Goal: Task Accomplishment & Management: Manage account settings

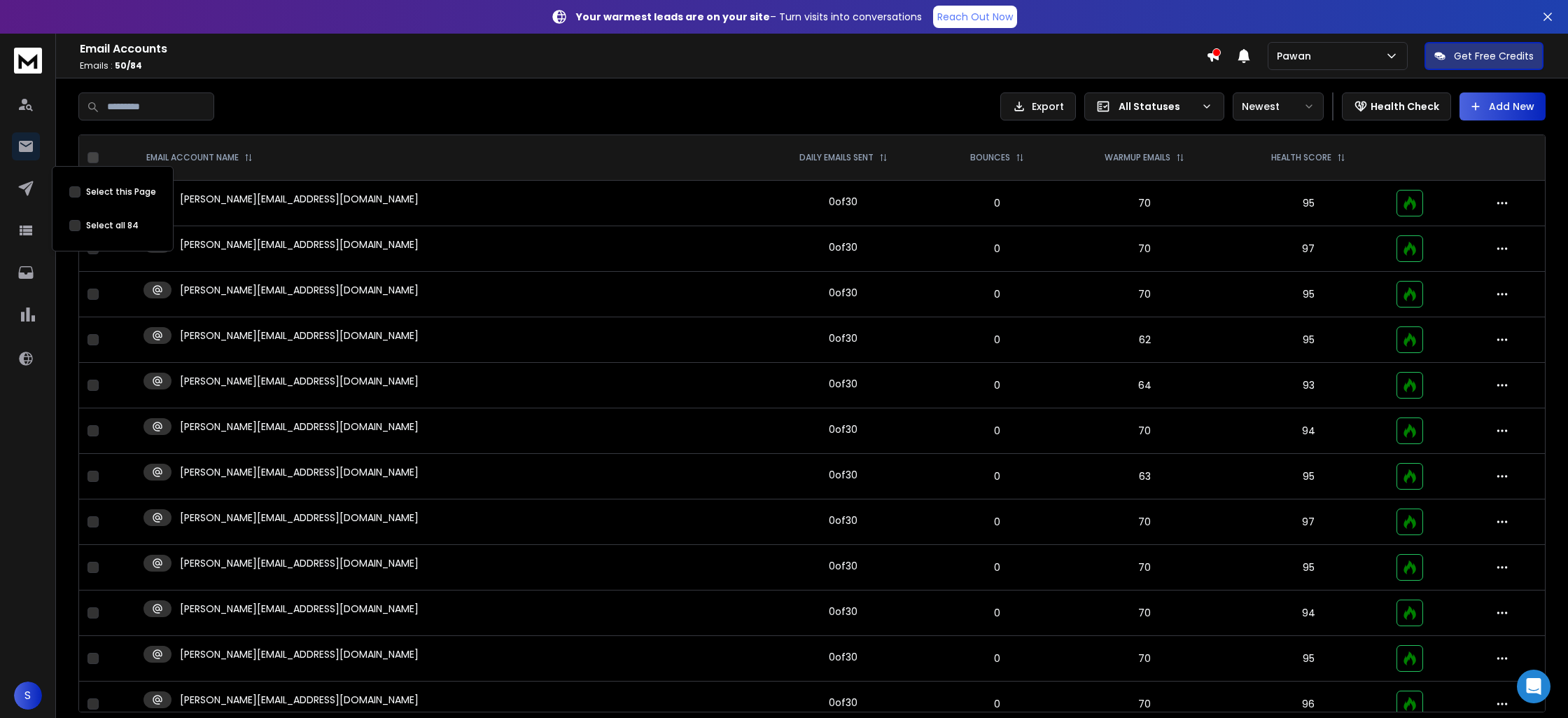
click at [91, 155] on button "Select this Page" at bounding box center [93, 157] width 11 height 11
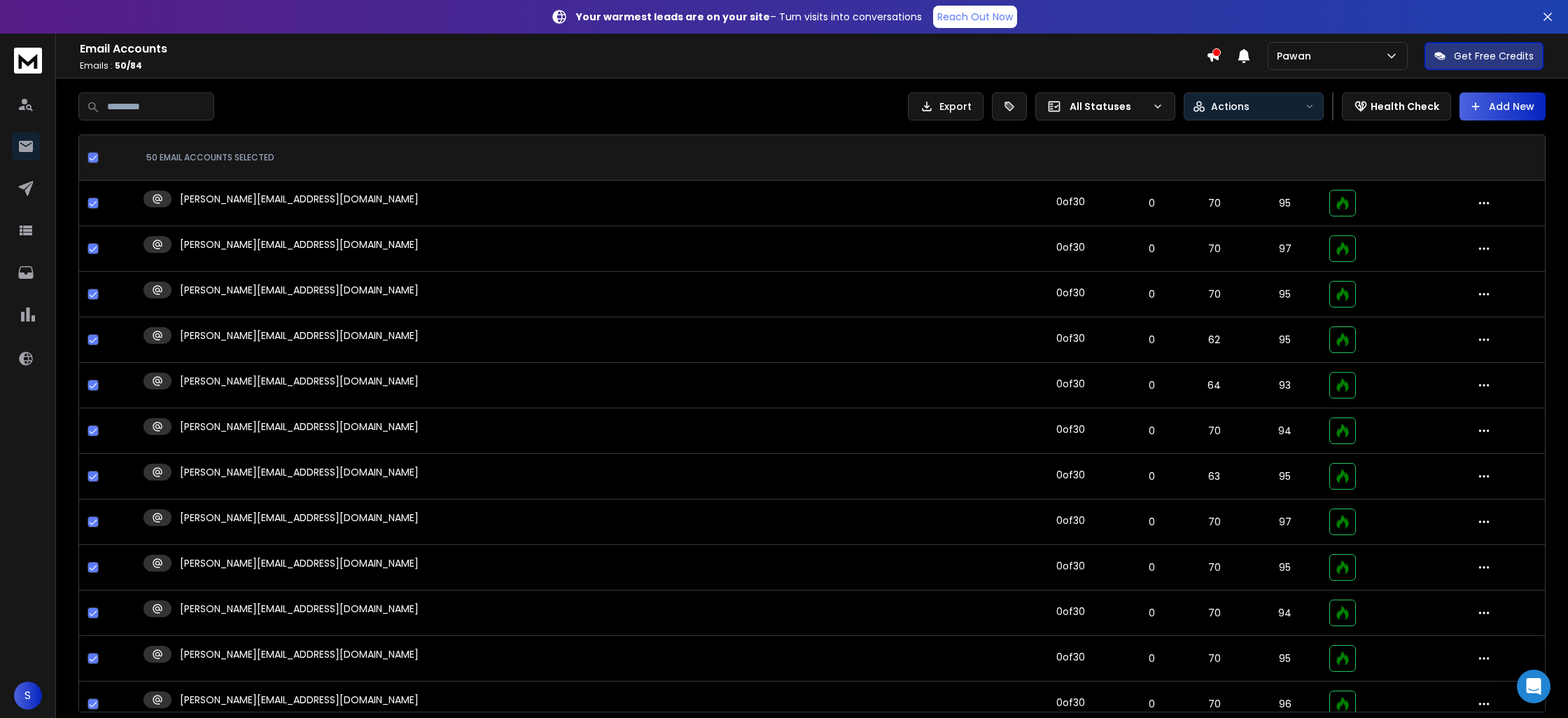
click at [1273, 104] on div "Actions" at bounding box center [1246, 106] width 106 height 14
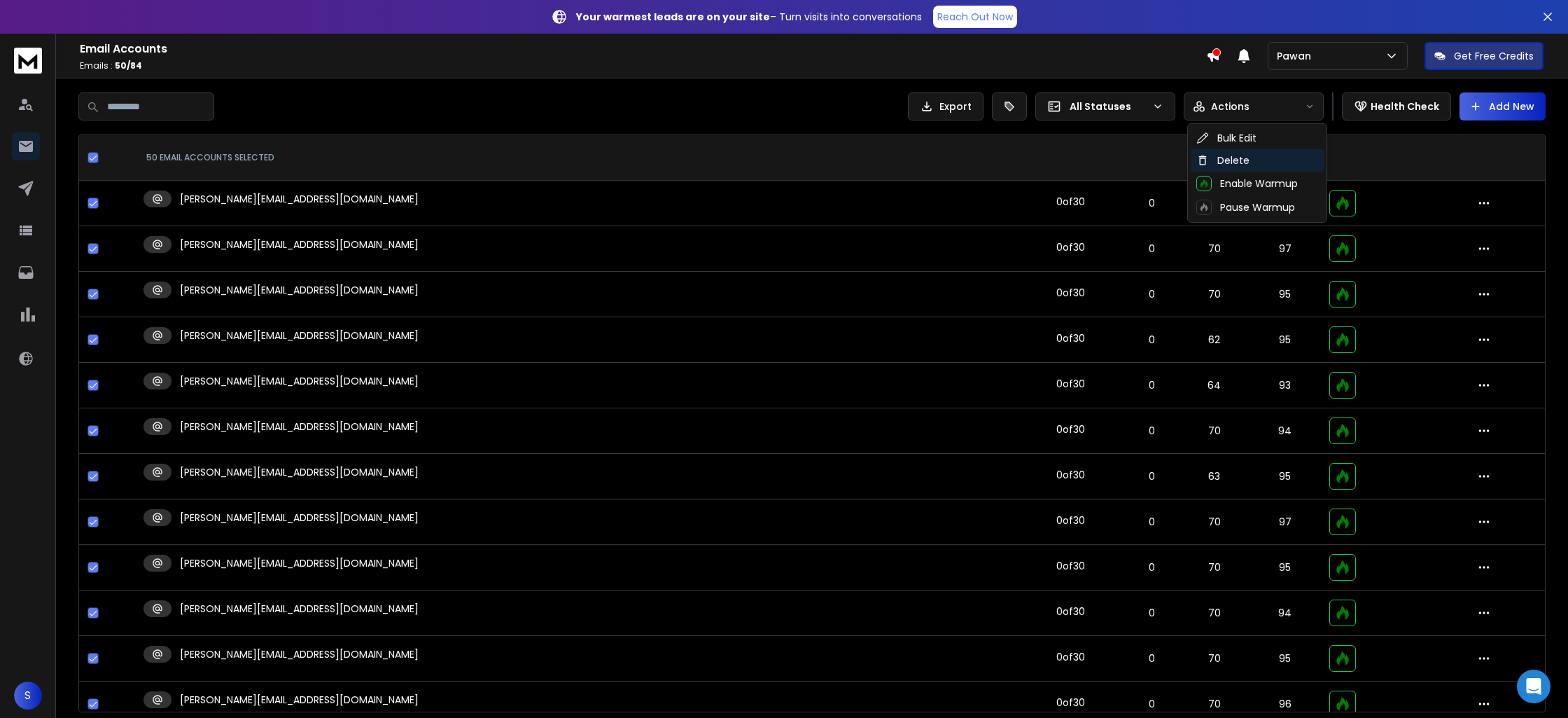
click at [1251, 162] on div "Delete" at bounding box center [1257, 160] width 133 height 23
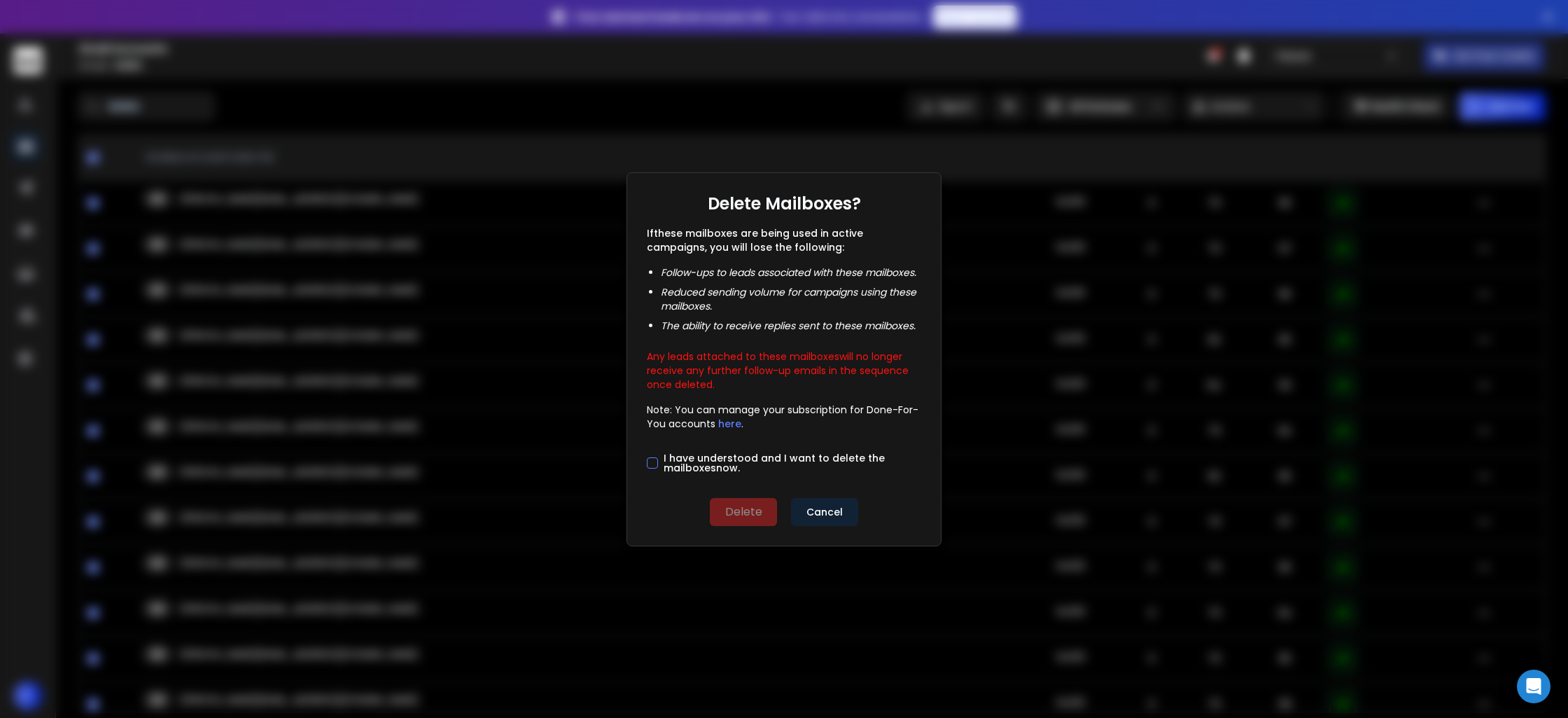
drag, startPoint x: 658, startPoint y: 462, endPoint x: 669, endPoint y: 470, distance: 13.6
click at [658, 462] on div "I have understood and I want to delete the mailbox es now." at bounding box center [784, 457] width 274 height 31
click at [653, 464] on button "I have understood and I want to delete the mailbox es now." at bounding box center [653, 463] width 11 height 11
click at [747, 522] on button "Delete" at bounding box center [743, 512] width 67 height 28
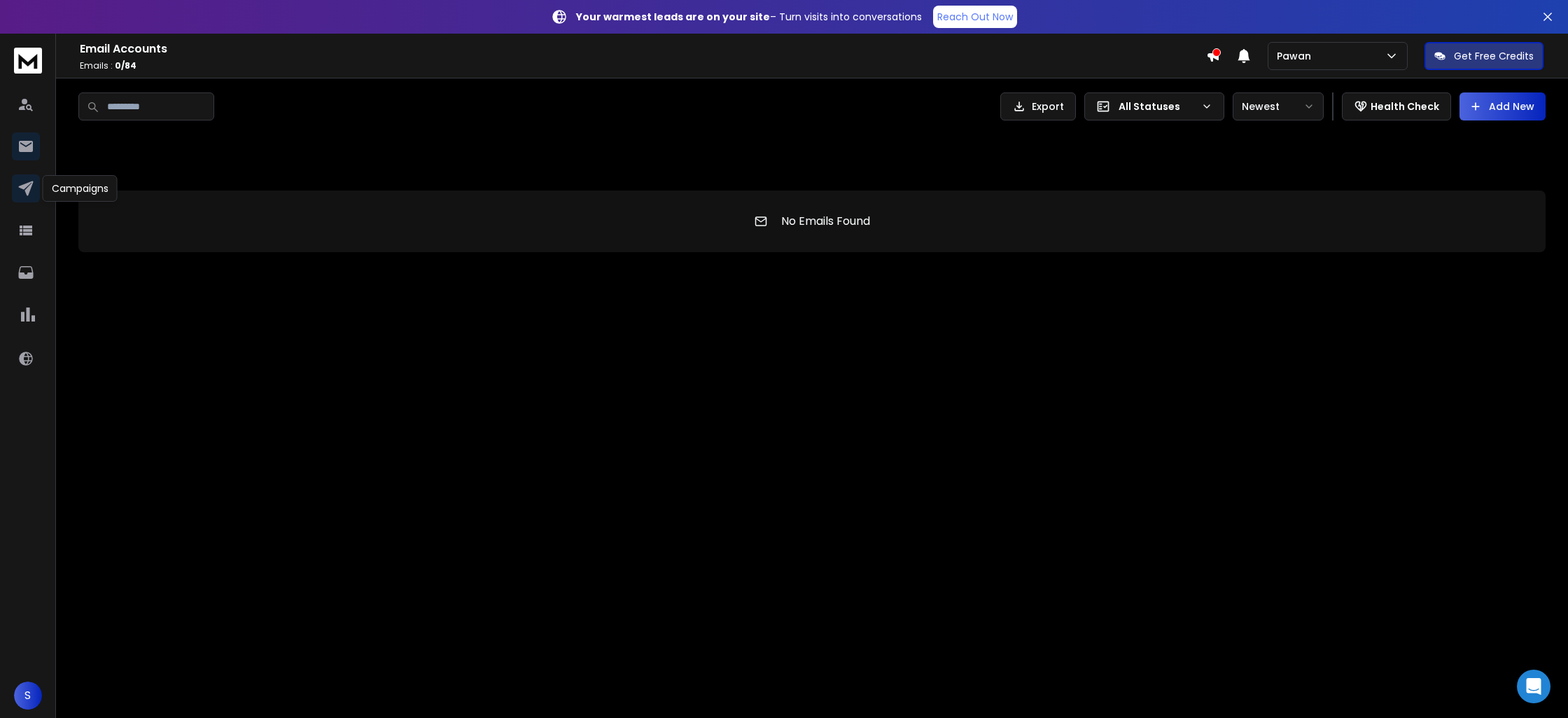
click at [28, 181] on icon at bounding box center [26, 188] width 17 height 17
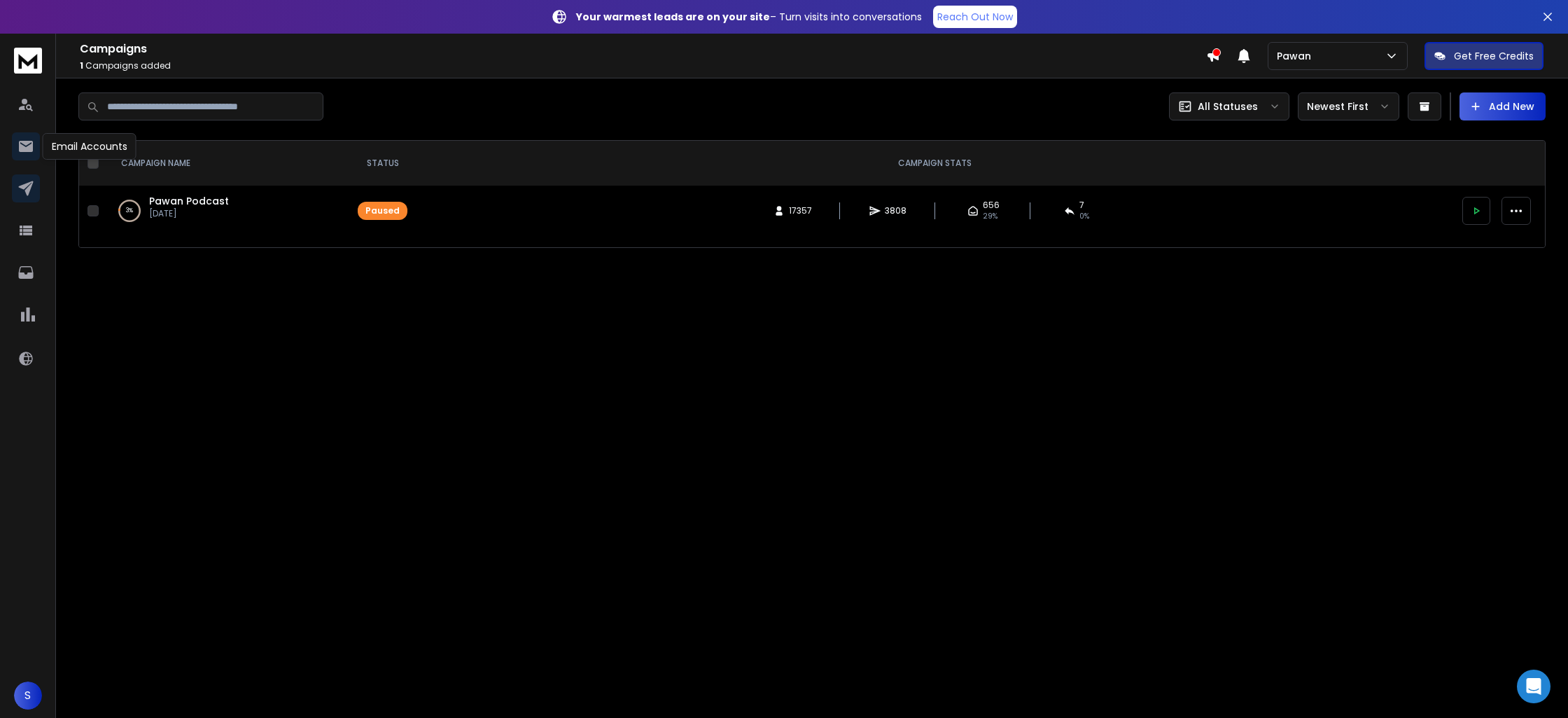
click at [35, 149] on link at bounding box center [26, 146] width 28 height 28
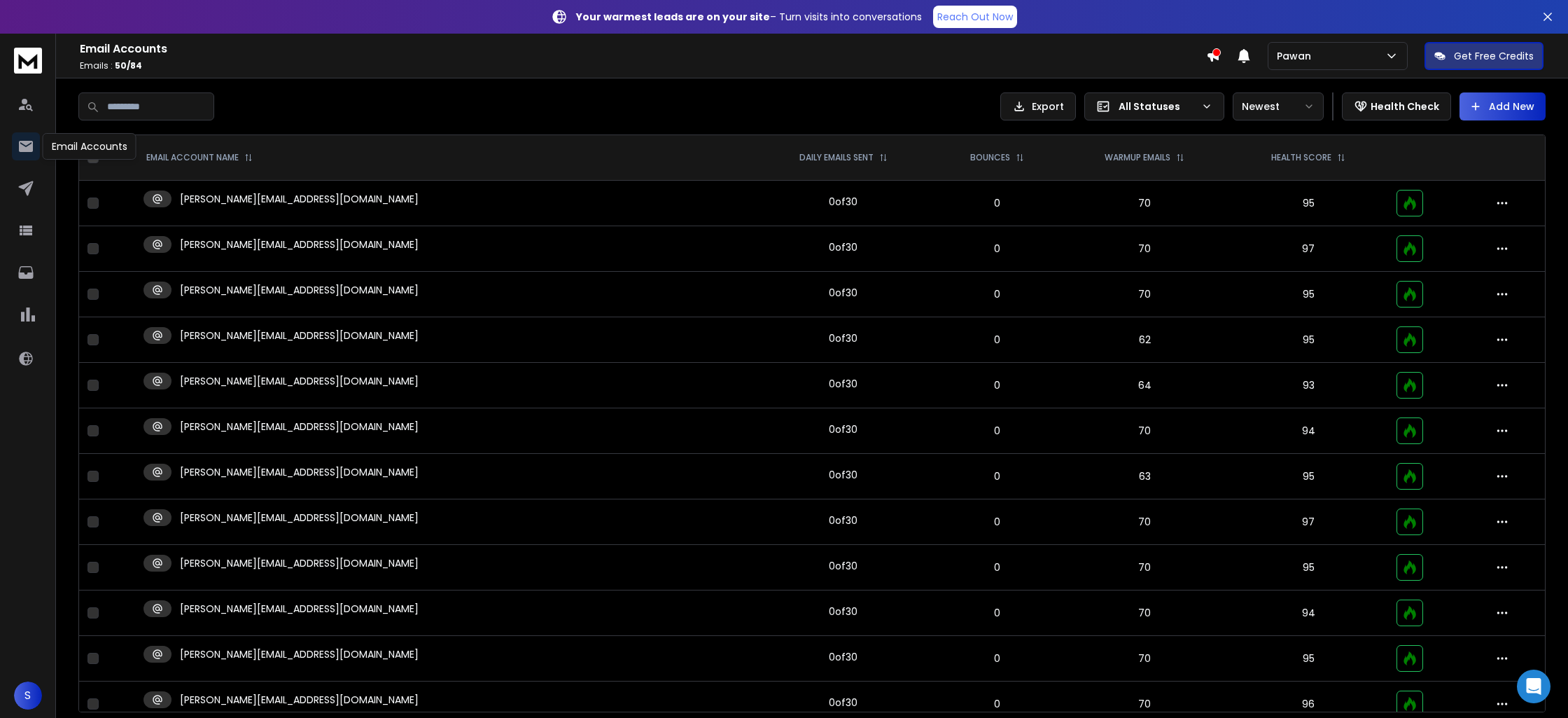
click at [91, 158] on div "Email Accounts" at bounding box center [90, 146] width 94 height 26
click at [94, 159] on button "Select this Page" at bounding box center [93, 157] width 11 height 11
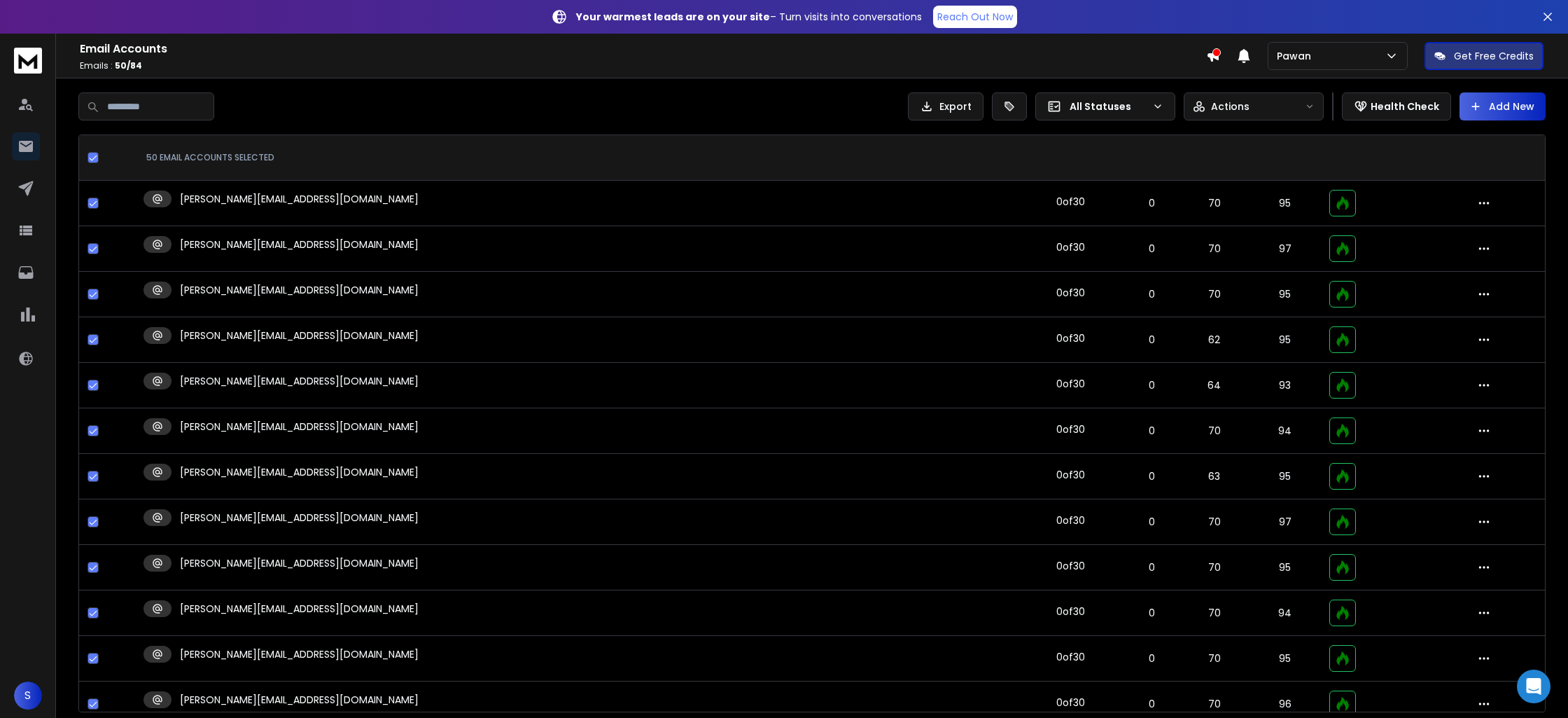
click at [1142, 113] on p "All Statuses" at bounding box center [1108, 106] width 77 height 14
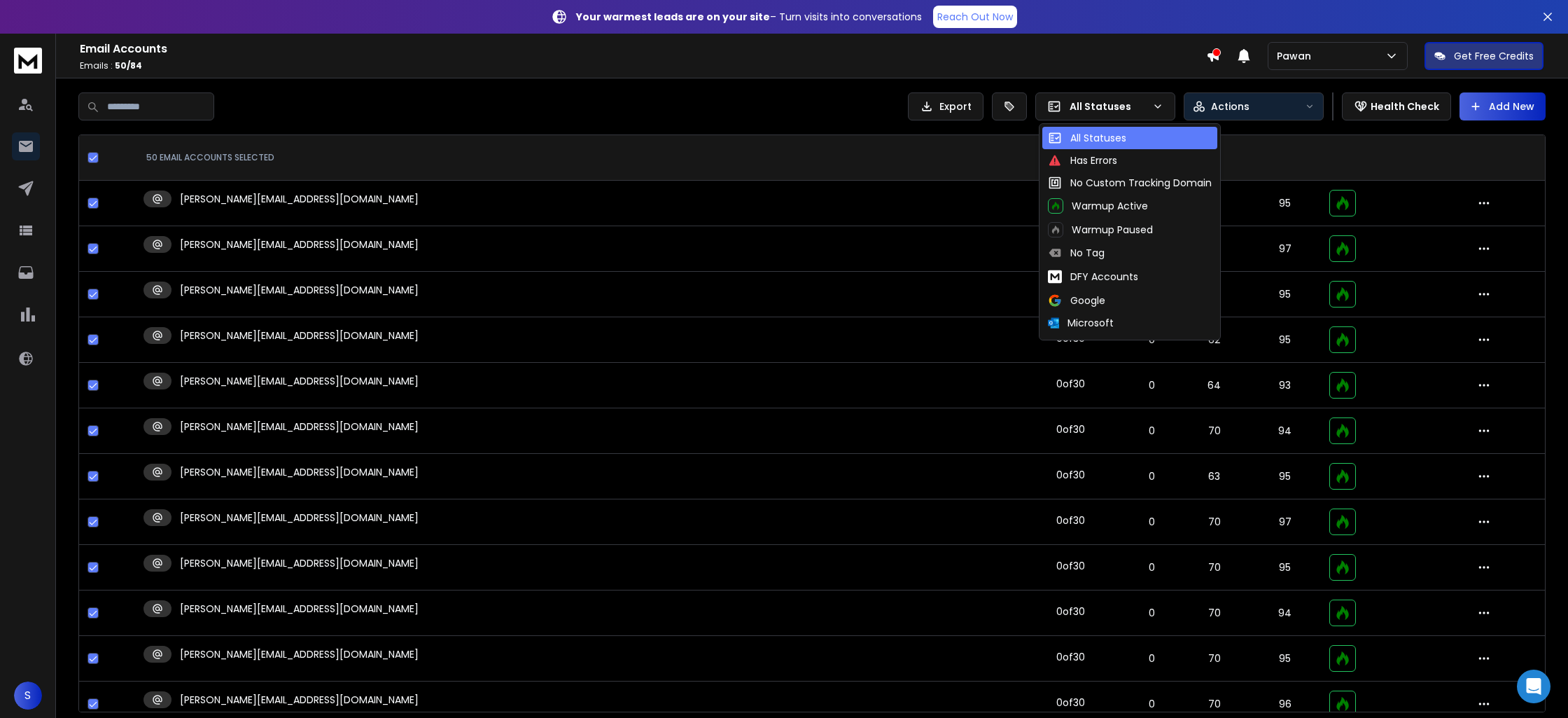
click at [1220, 101] on p "Actions" at bounding box center [1230, 106] width 39 height 14
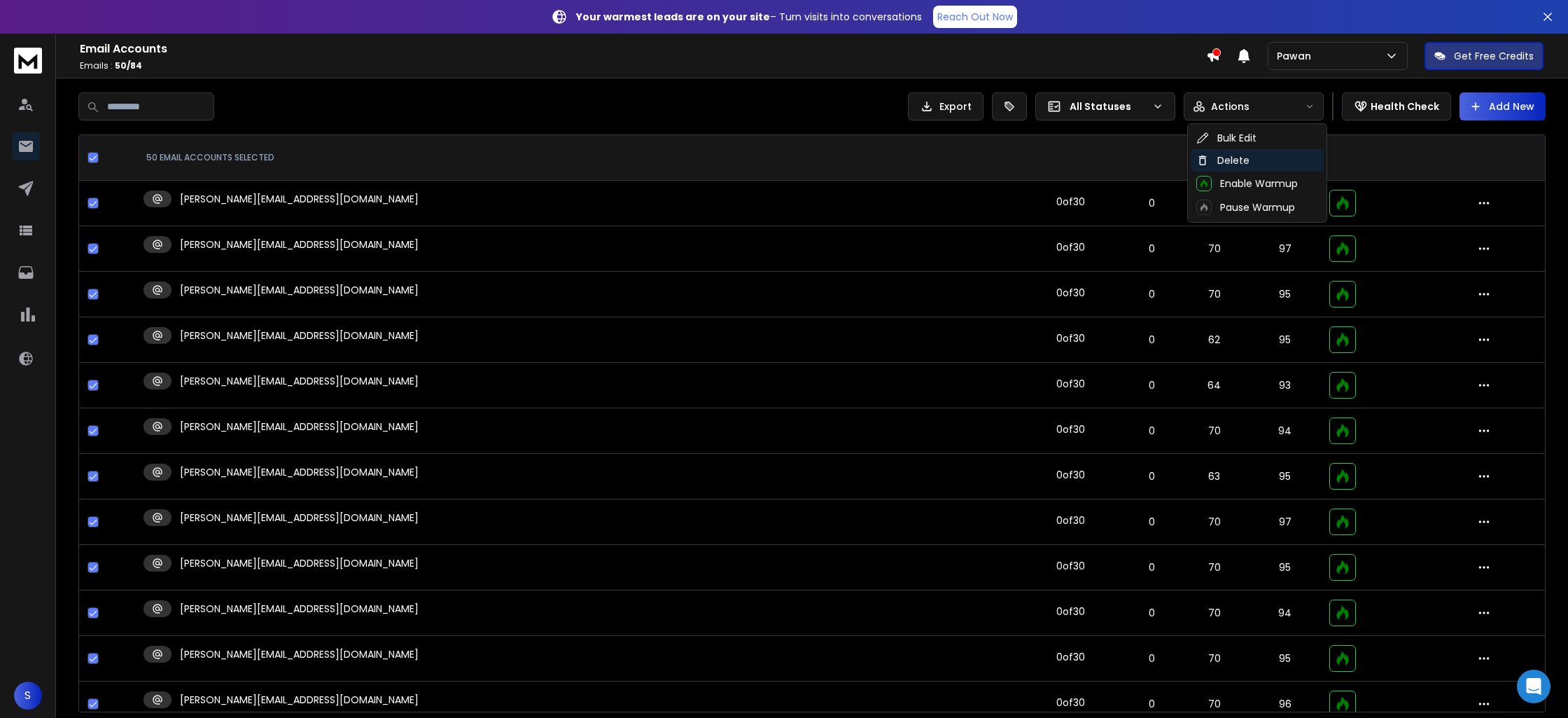
click at [1236, 154] on div "Delete" at bounding box center [1223, 160] width 53 height 14
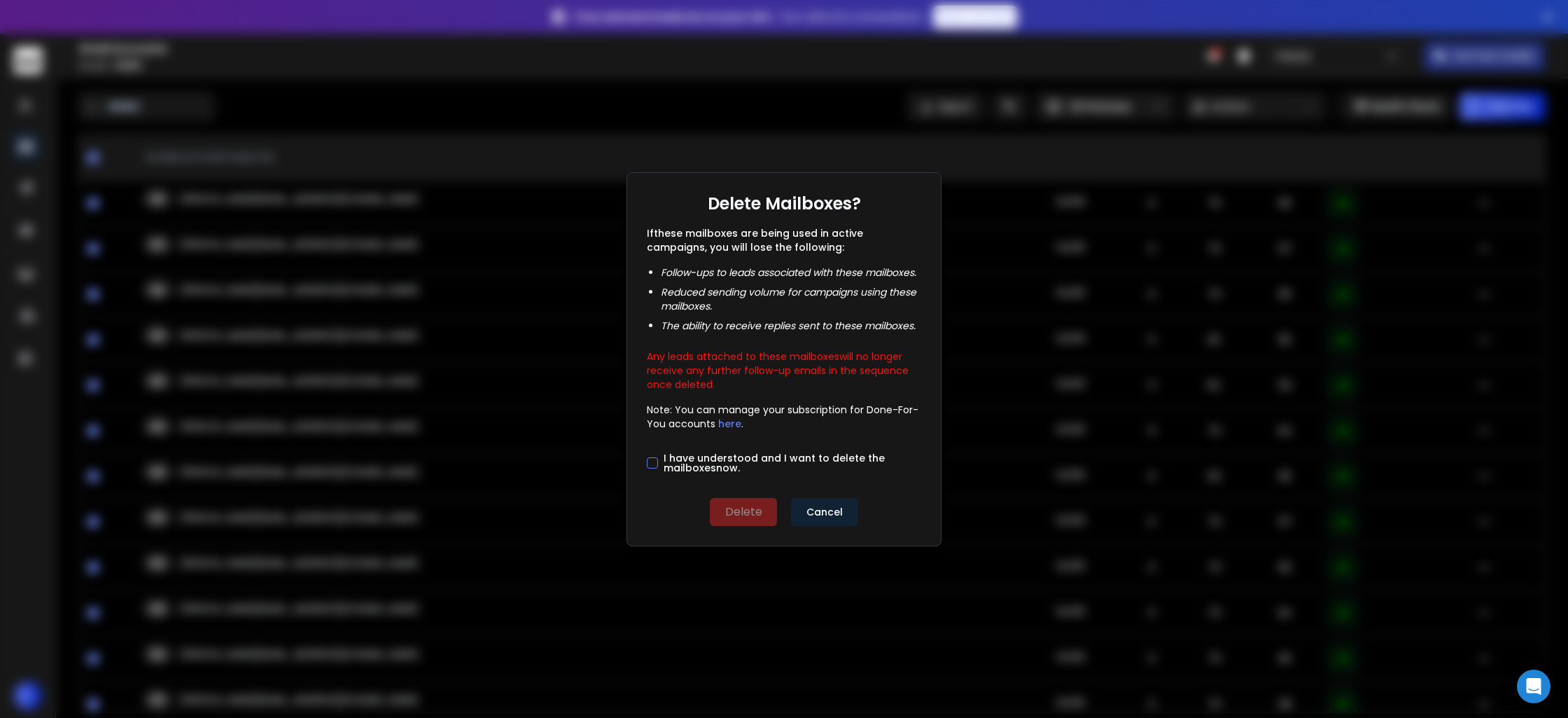
click at [655, 464] on button "I have understood and I want to delete the mailbox es now." at bounding box center [653, 463] width 11 height 11
click at [748, 514] on button "Delete" at bounding box center [743, 512] width 67 height 28
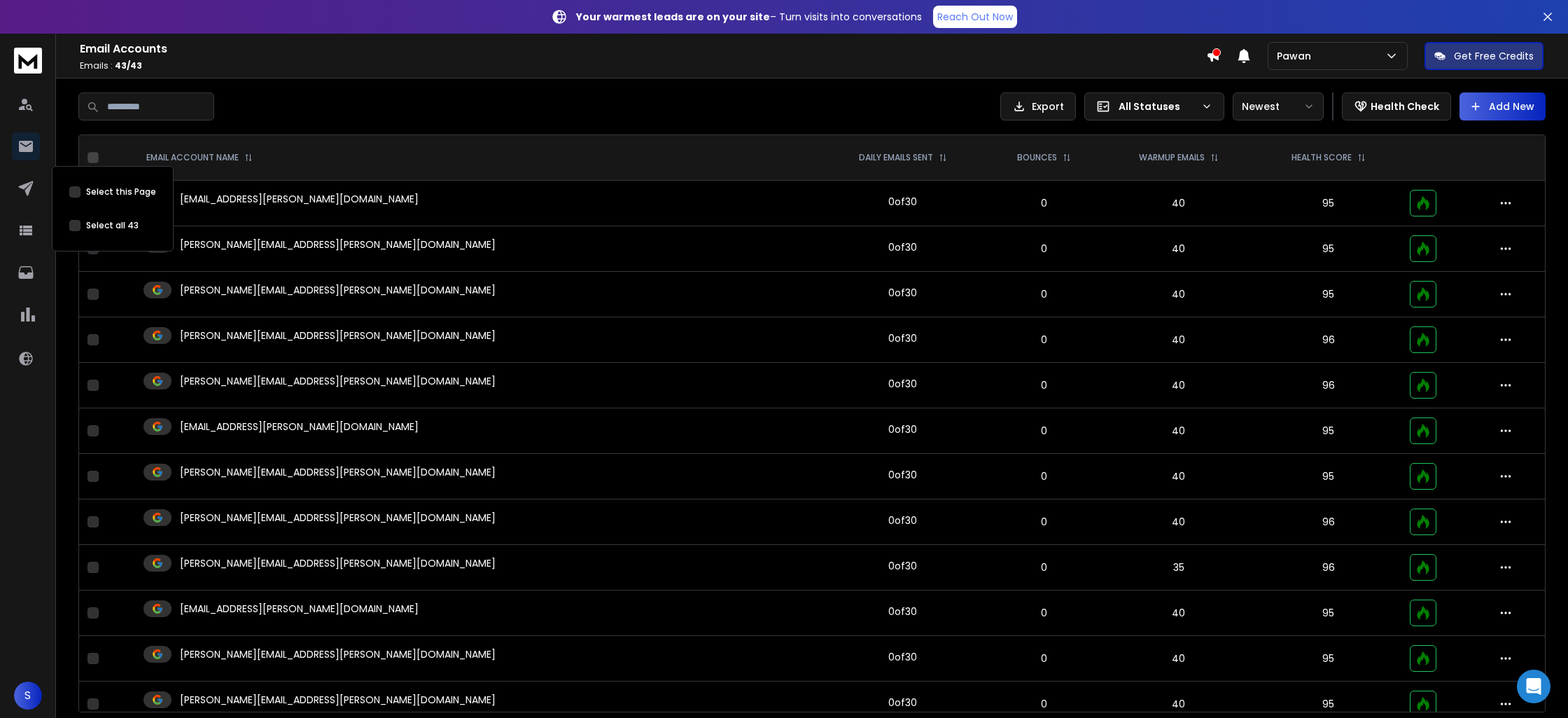
click at [94, 158] on button "Select this Page" at bounding box center [93, 157] width 11 height 11
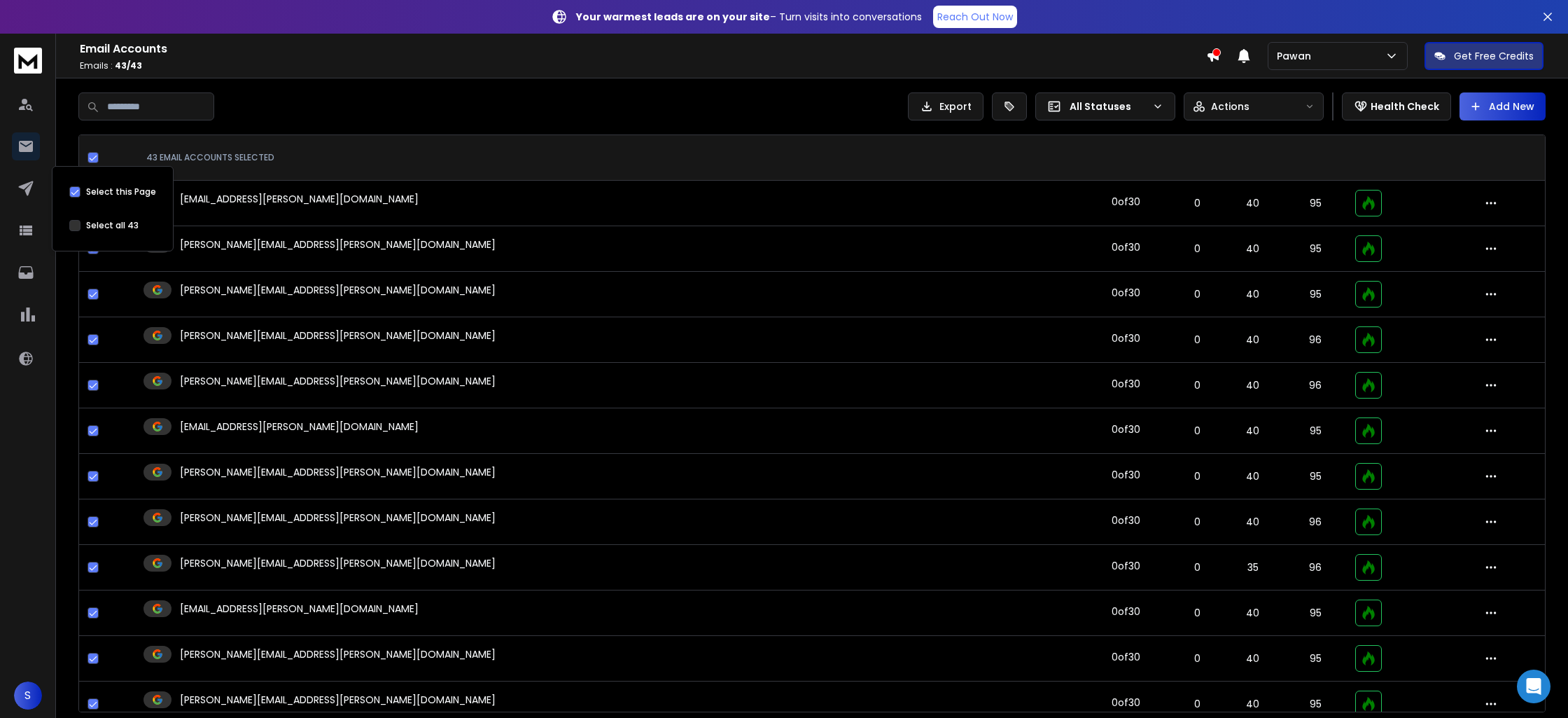
click at [74, 228] on button "Select this Page" at bounding box center [75, 225] width 11 height 11
click at [1250, 110] on p "Actions" at bounding box center [1230, 106] width 39 height 14
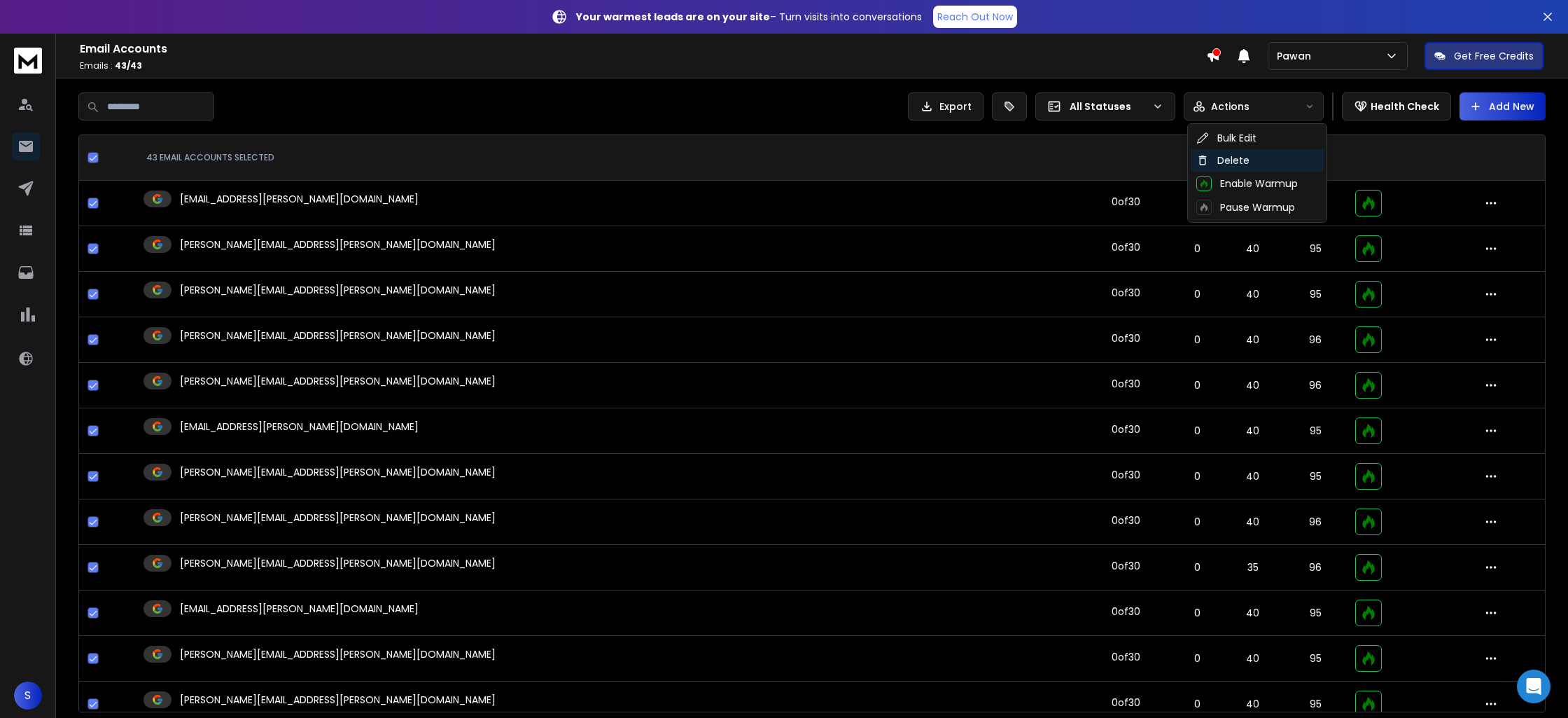
click at [1234, 161] on div "Delete" at bounding box center [1223, 160] width 53 height 14
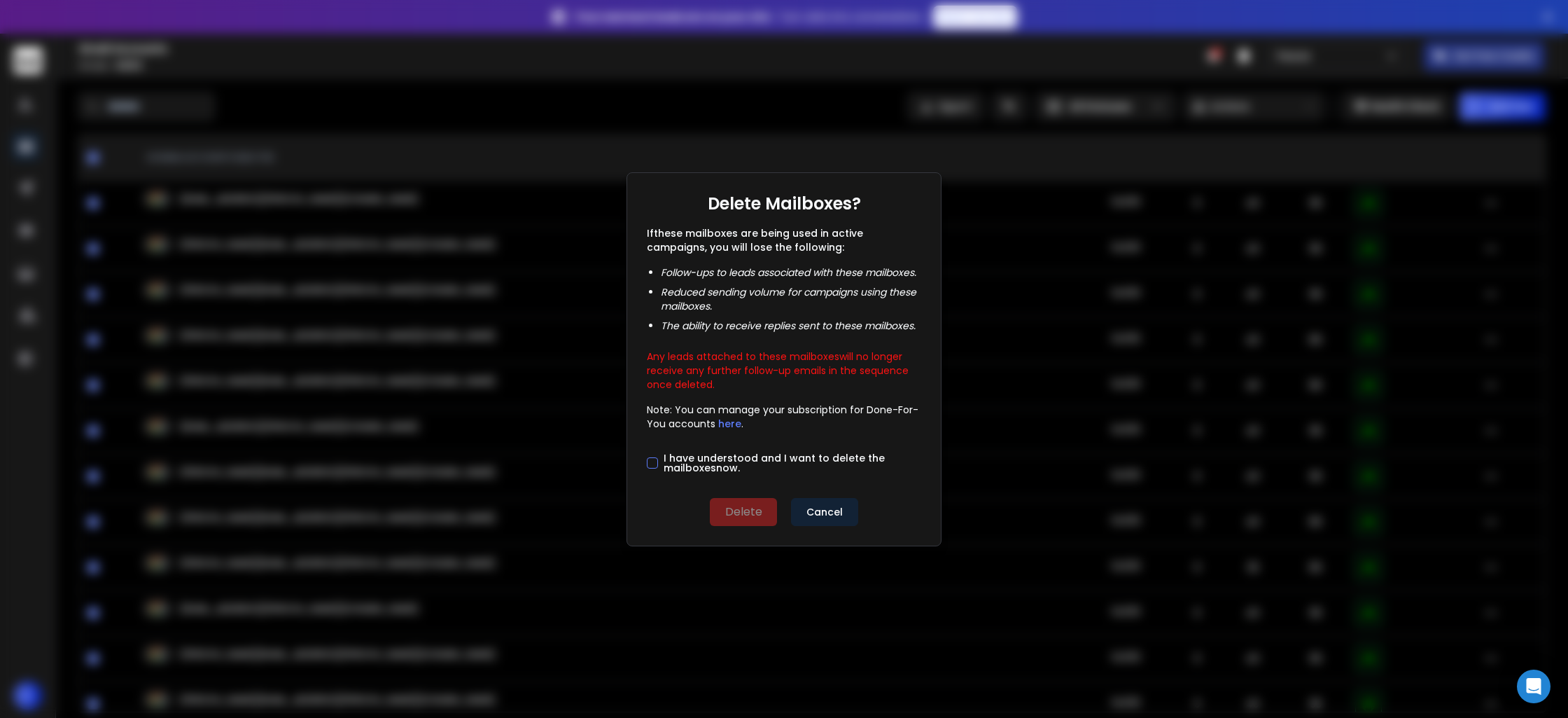
drag, startPoint x: 650, startPoint y: 465, endPoint x: 695, endPoint y: 497, distance: 55.2
click at [650, 465] on button "I have understood and I want to delete the mailbox es now." at bounding box center [653, 463] width 11 height 11
click at [736, 514] on button "Delete" at bounding box center [743, 512] width 67 height 28
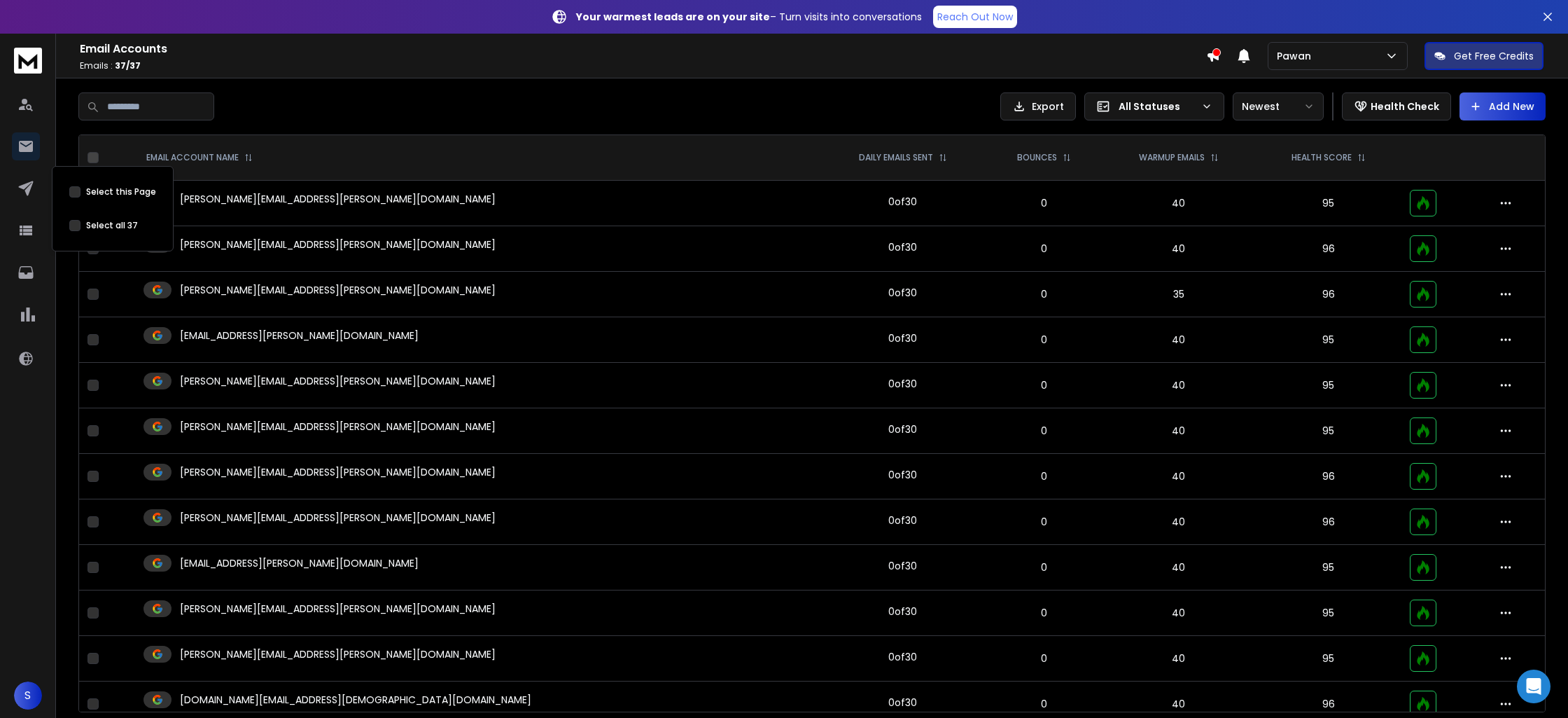
click at [76, 225] on button "Select this Page" at bounding box center [75, 225] width 11 height 11
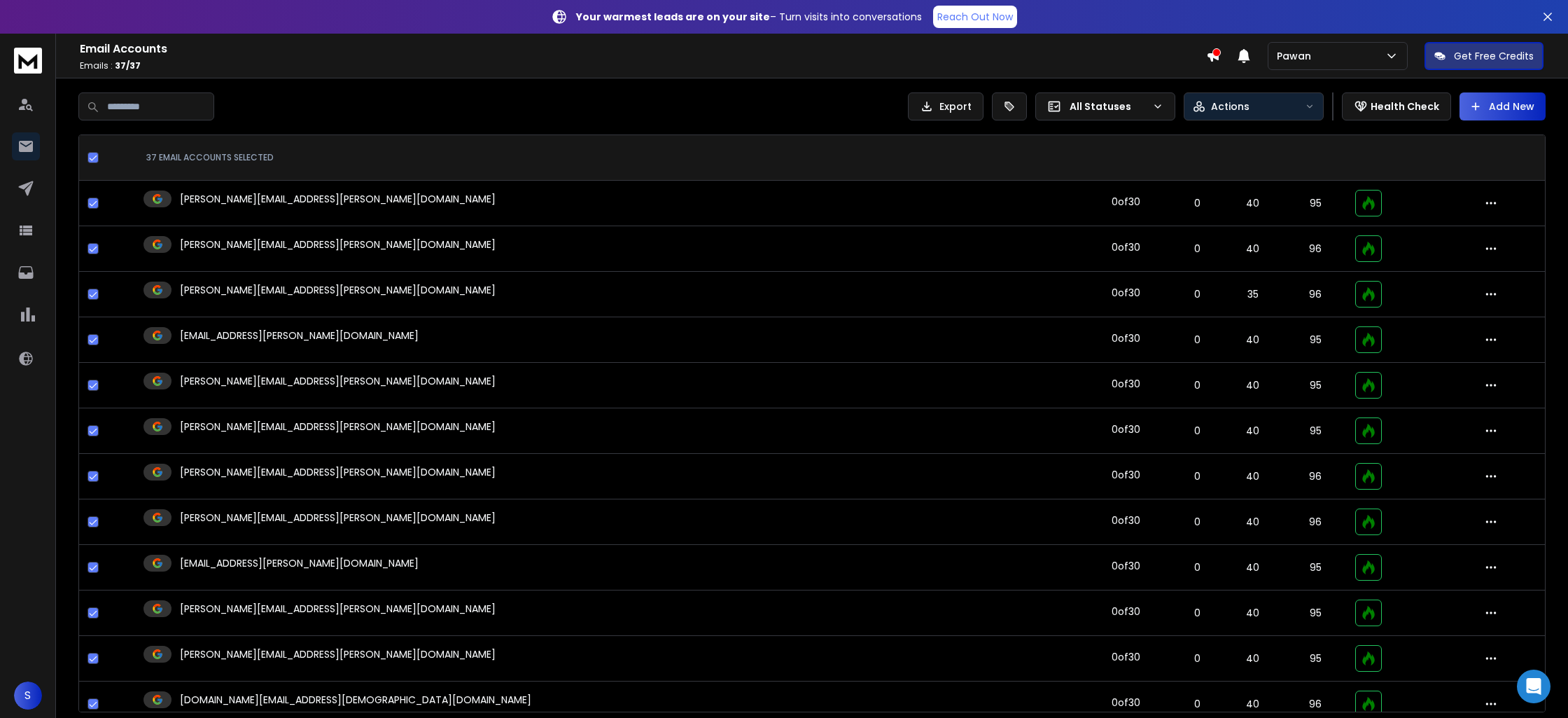
click at [1246, 106] on p "Actions" at bounding box center [1230, 106] width 39 height 14
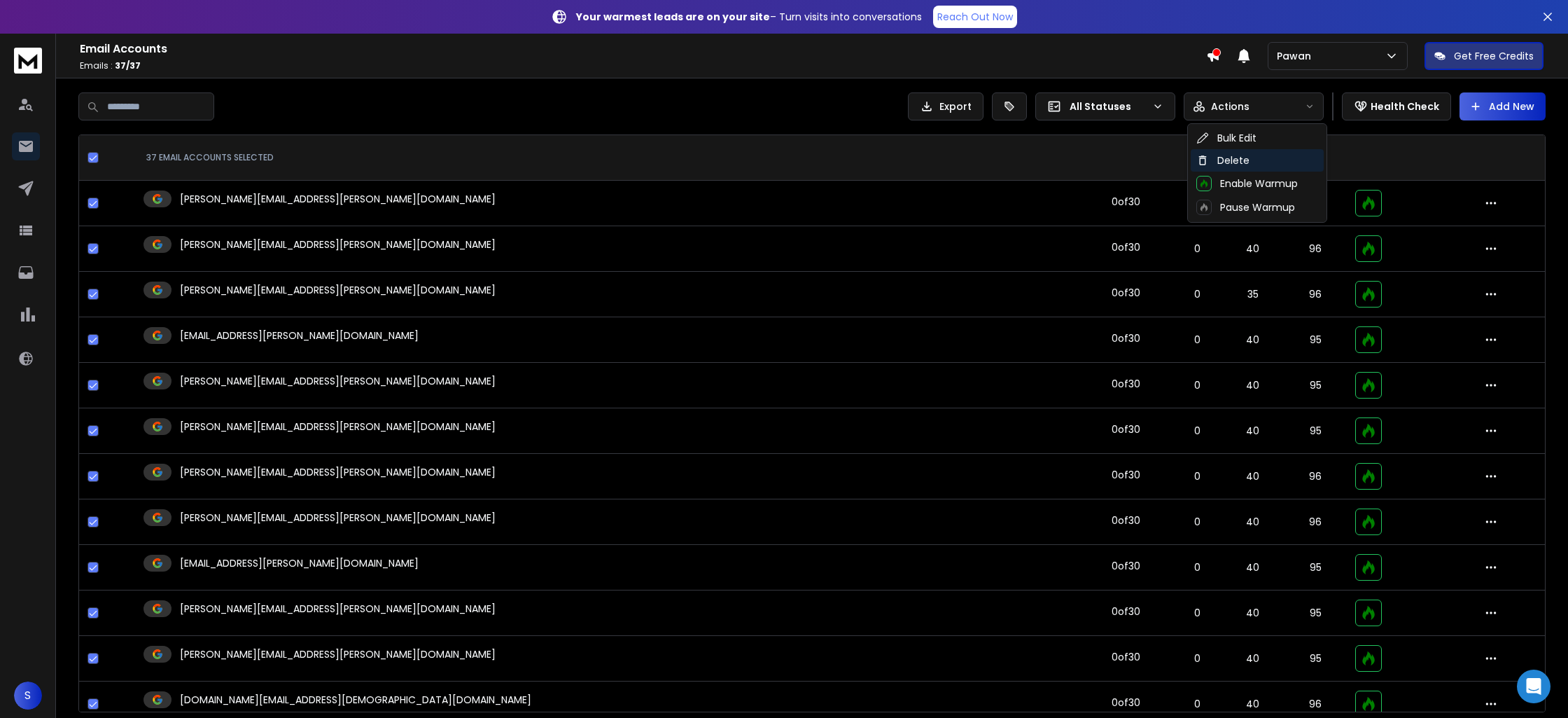
click at [1248, 158] on div "Delete" at bounding box center [1223, 160] width 53 height 14
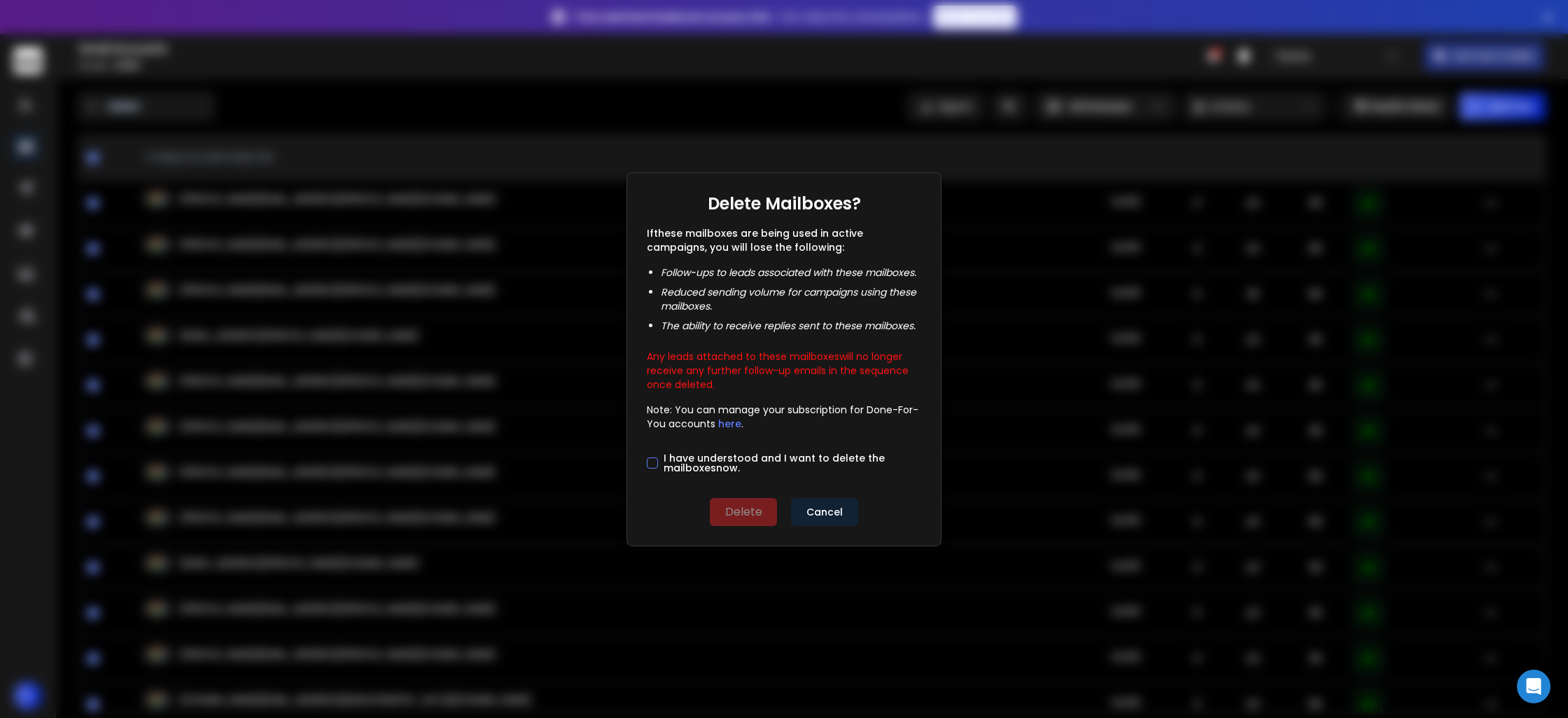
drag, startPoint x: 650, startPoint y: 463, endPoint x: 656, endPoint y: 470, distance: 9.2
click at [650, 463] on button "I have understood and I want to delete the mailbox es now." at bounding box center [653, 463] width 11 height 11
click at [776, 520] on button "Delete" at bounding box center [743, 512] width 67 height 28
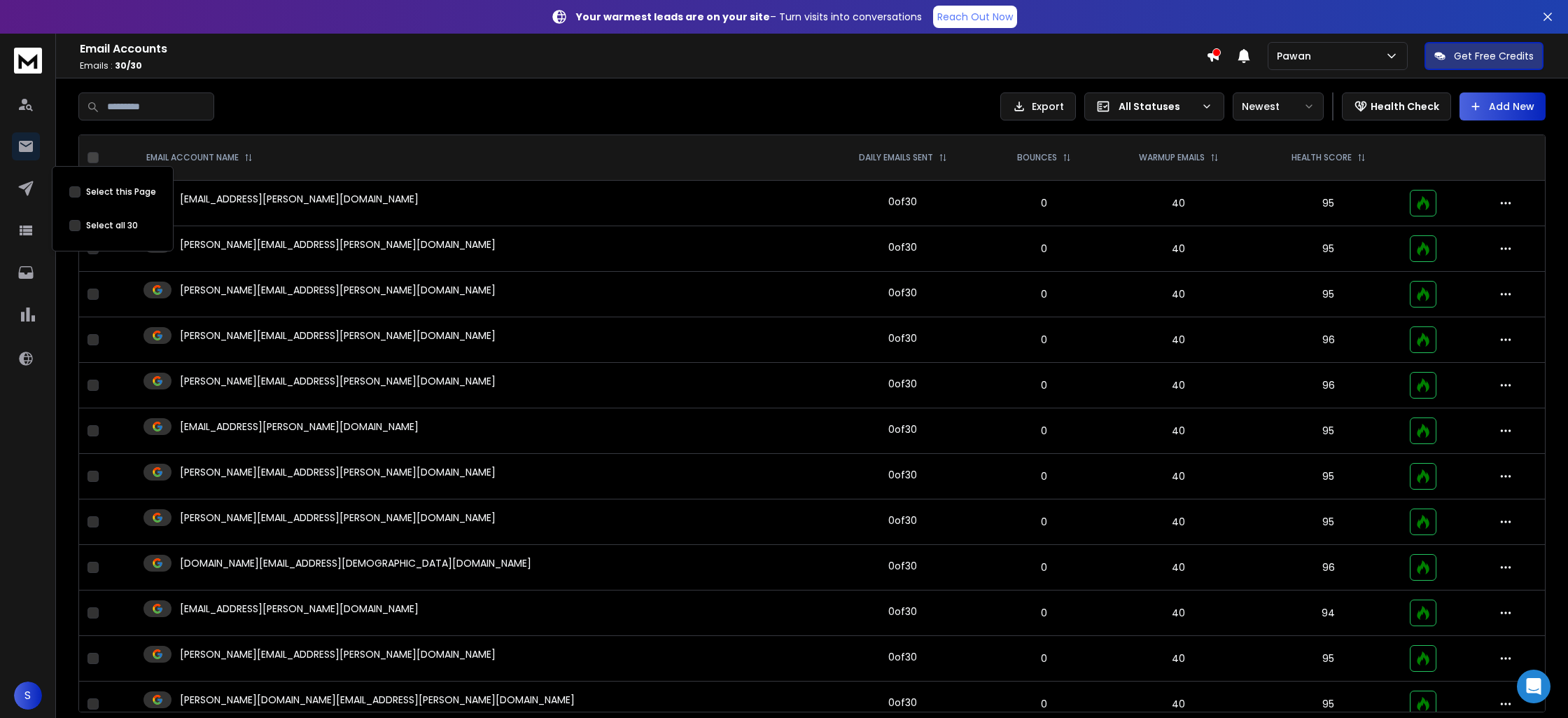
click at [74, 192] on button "Select this Page" at bounding box center [75, 192] width 11 height 11
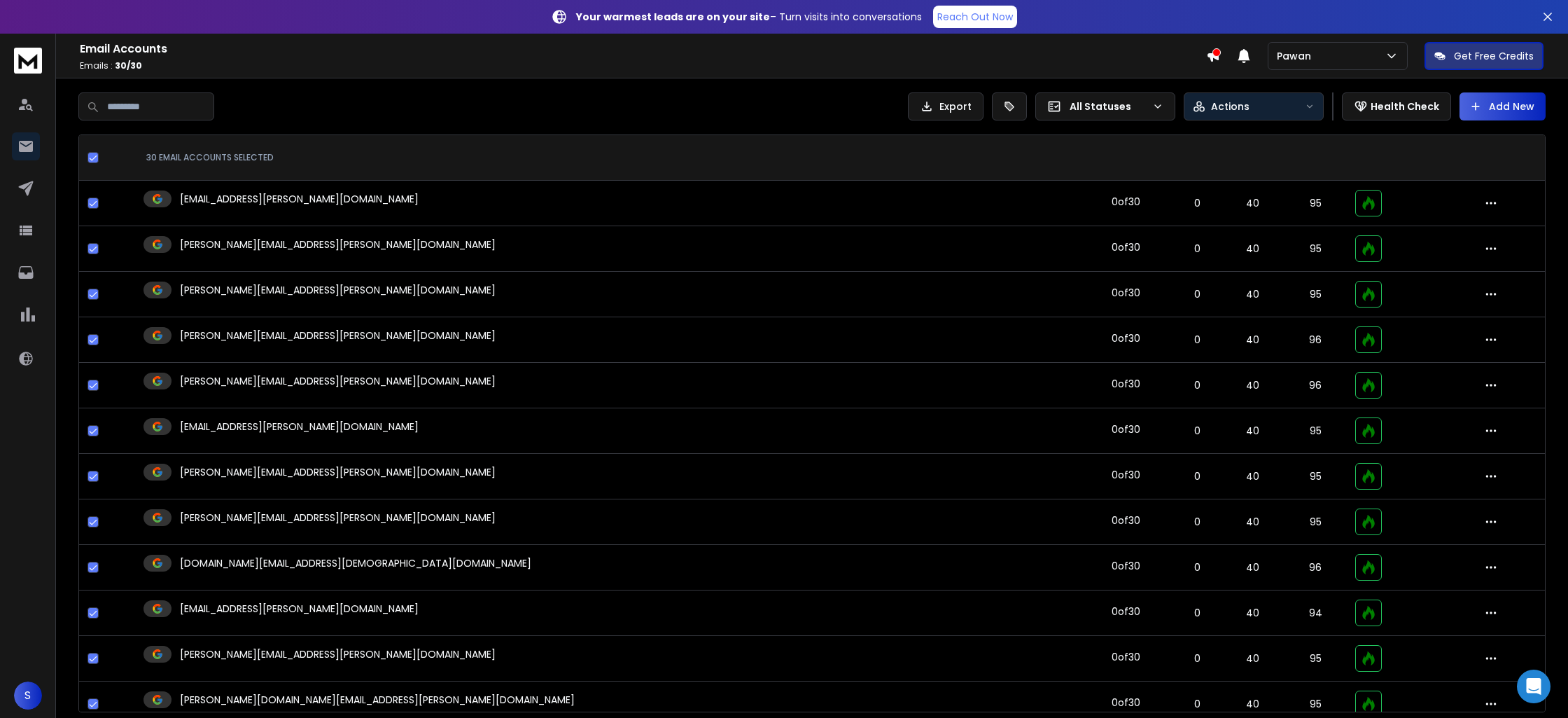
click at [1243, 110] on p "Actions" at bounding box center [1230, 106] width 39 height 14
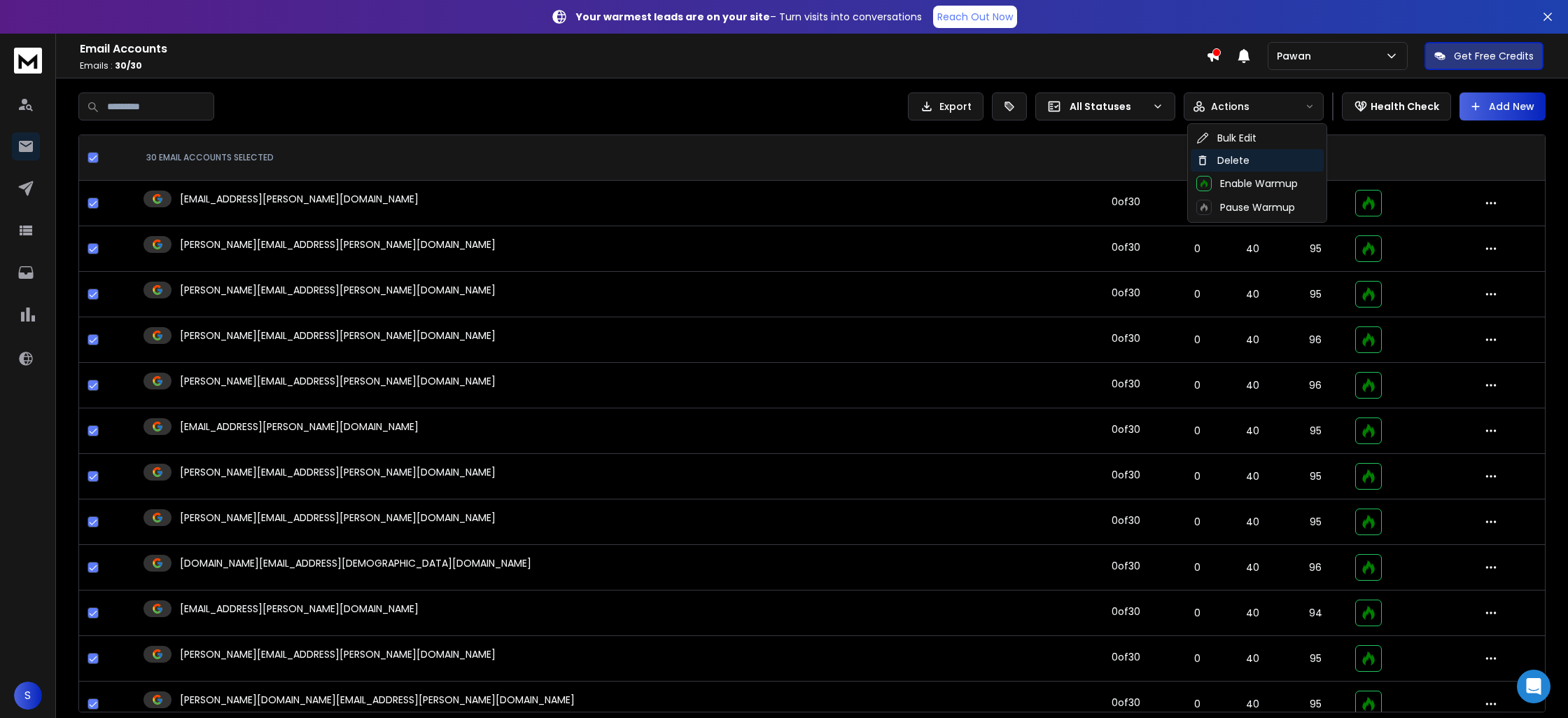
click at [1219, 159] on div "Delete" at bounding box center [1223, 160] width 53 height 14
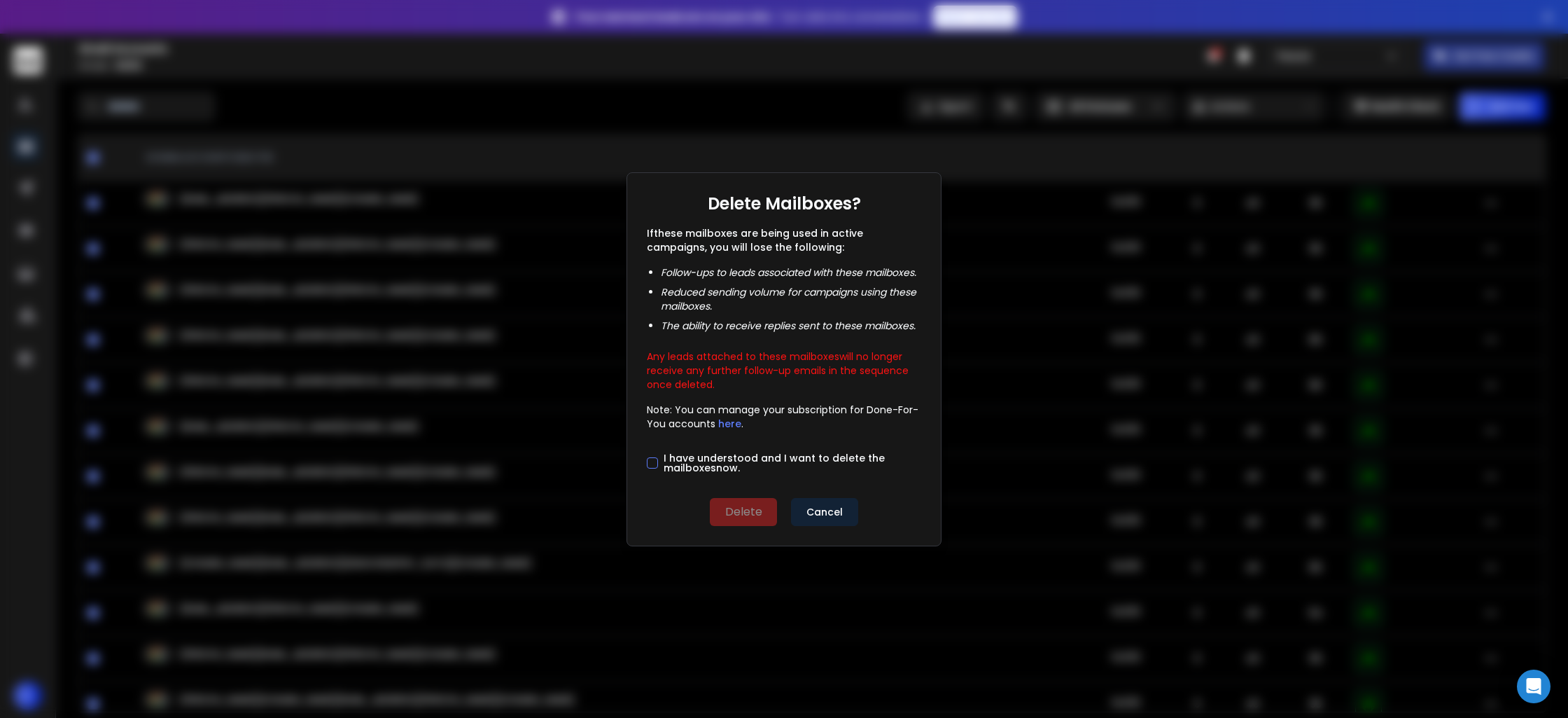
click at [652, 459] on button "I have understood and I want to delete the mailbox es now." at bounding box center [653, 463] width 11 height 11
click at [740, 518] on button "Delete" at bounding box center [743, 512] width 67 height 28
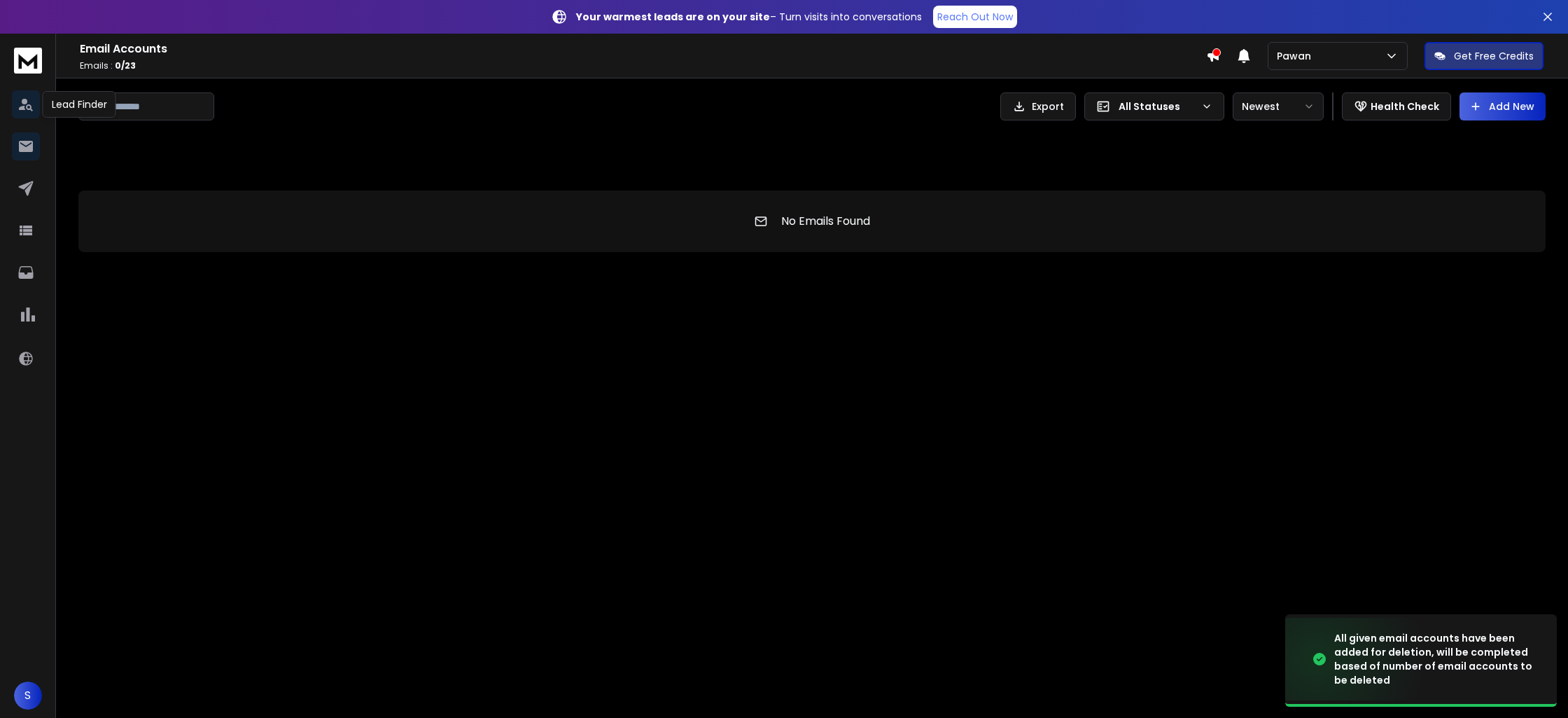
click at [31, 107] on icon at bounding box center [26, 105] width 17 height 17
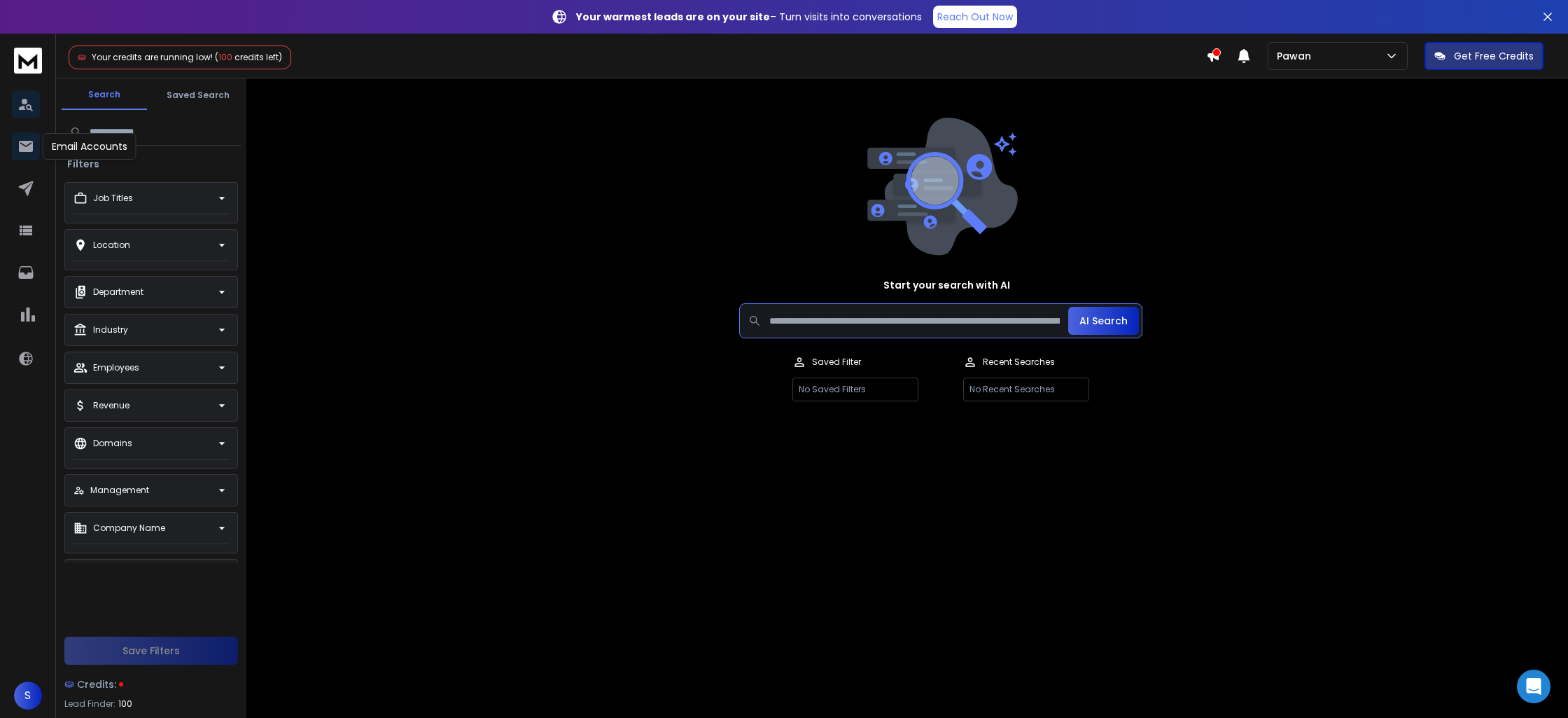
click at [23, 154] on icon at bounding box center [26, 146] width 17 height 17
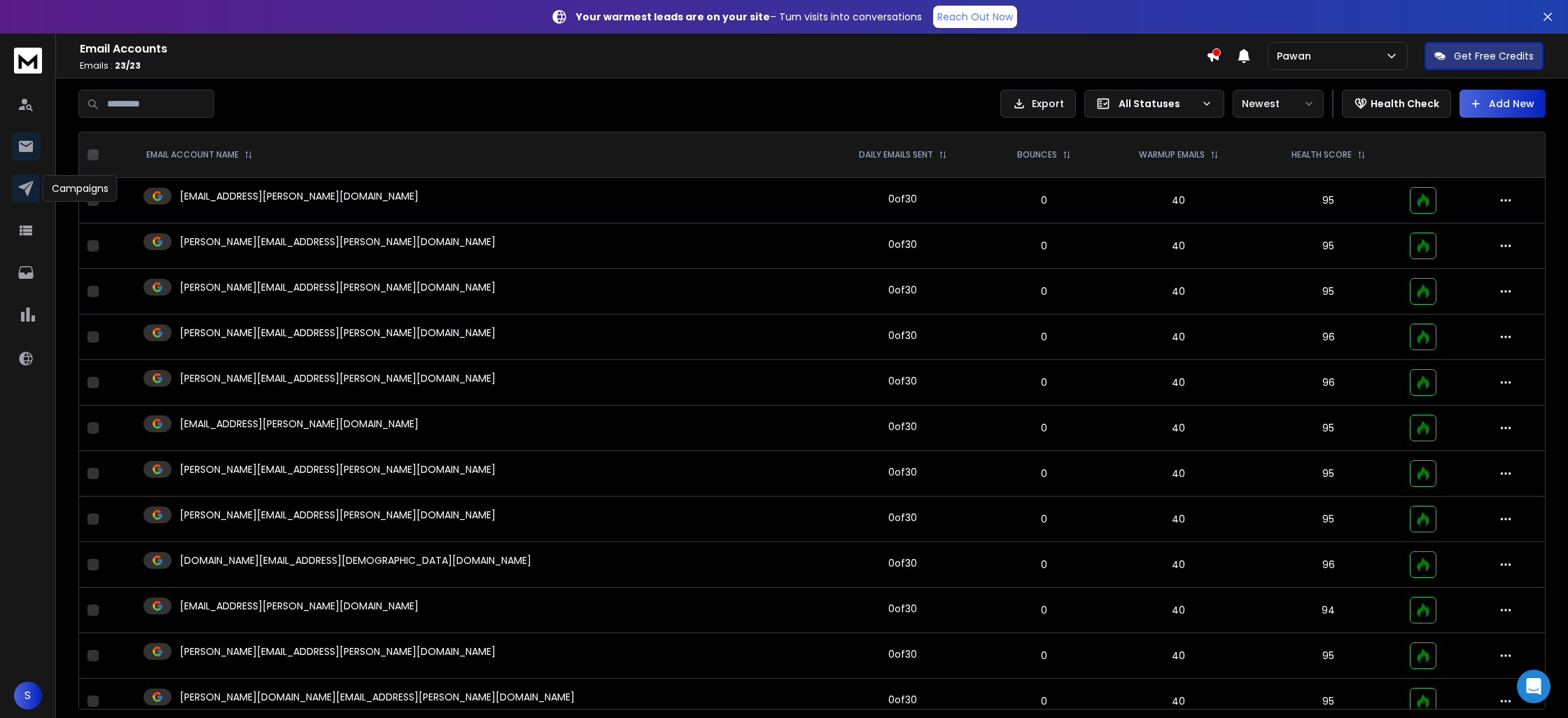
scroll to position [6, 0]
click at [22, 178] on link at bounding box center [26, 188] width 28 height 28
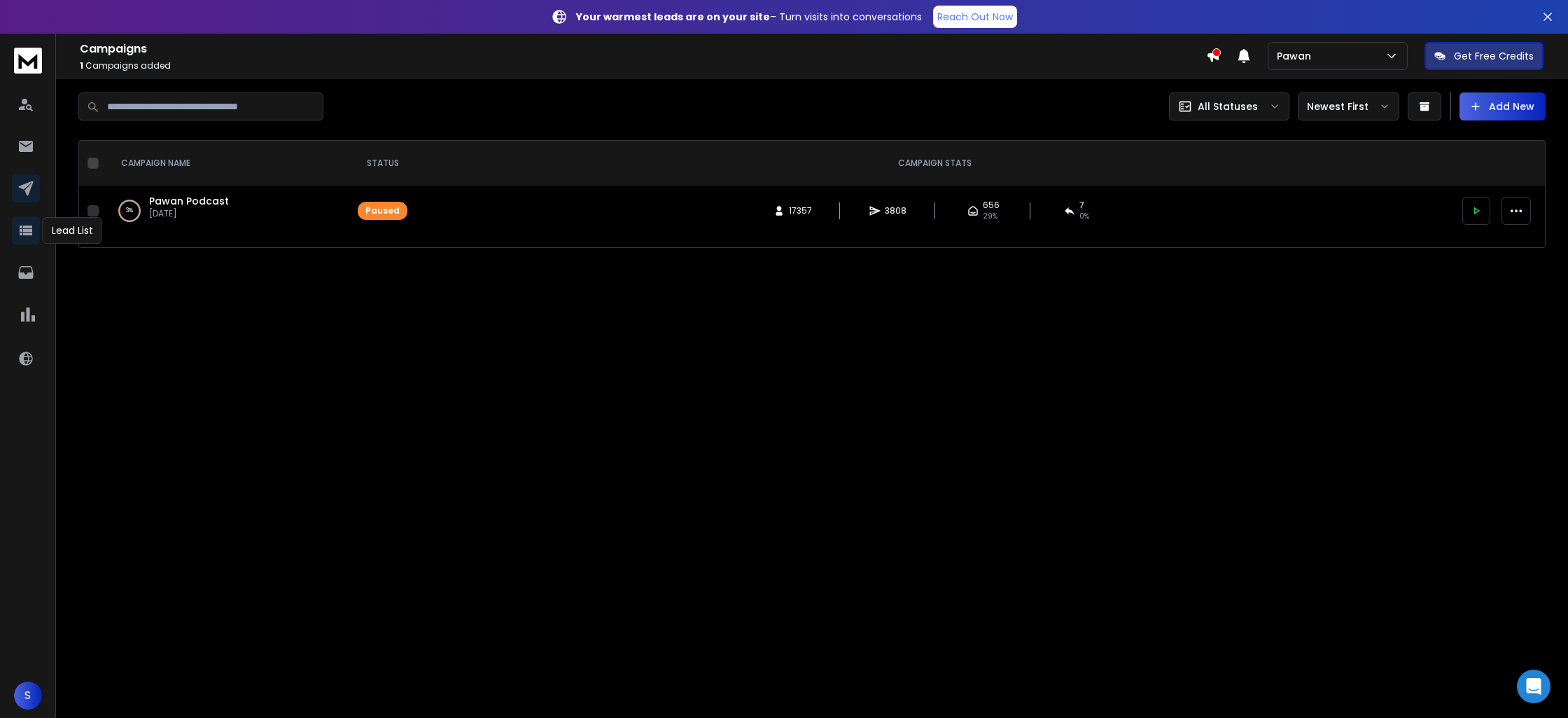
click at [25, 231] on icon at bounding box center [25, 230] width 12 height 9
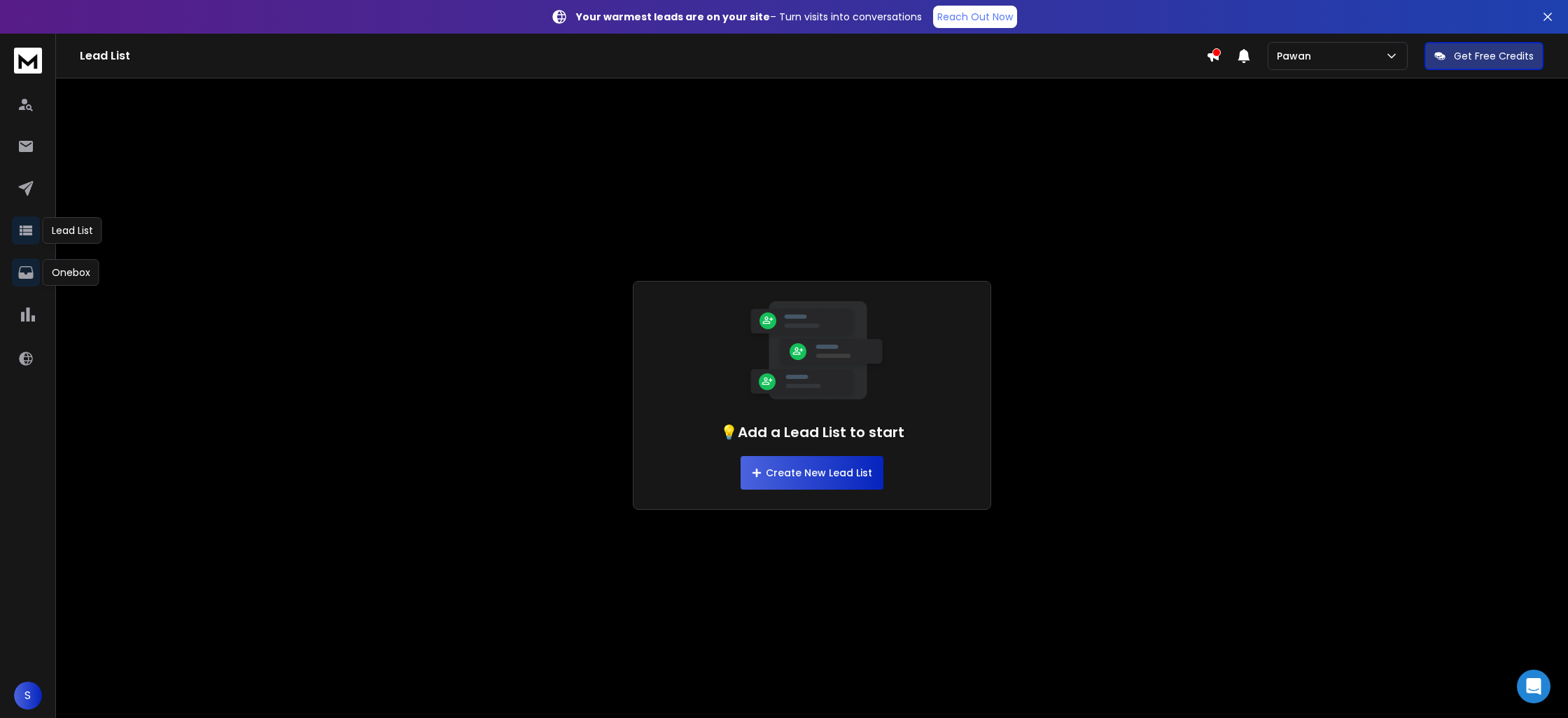
click at [21, 278] on icon at bounding box center [25, 271] width 15 height 12
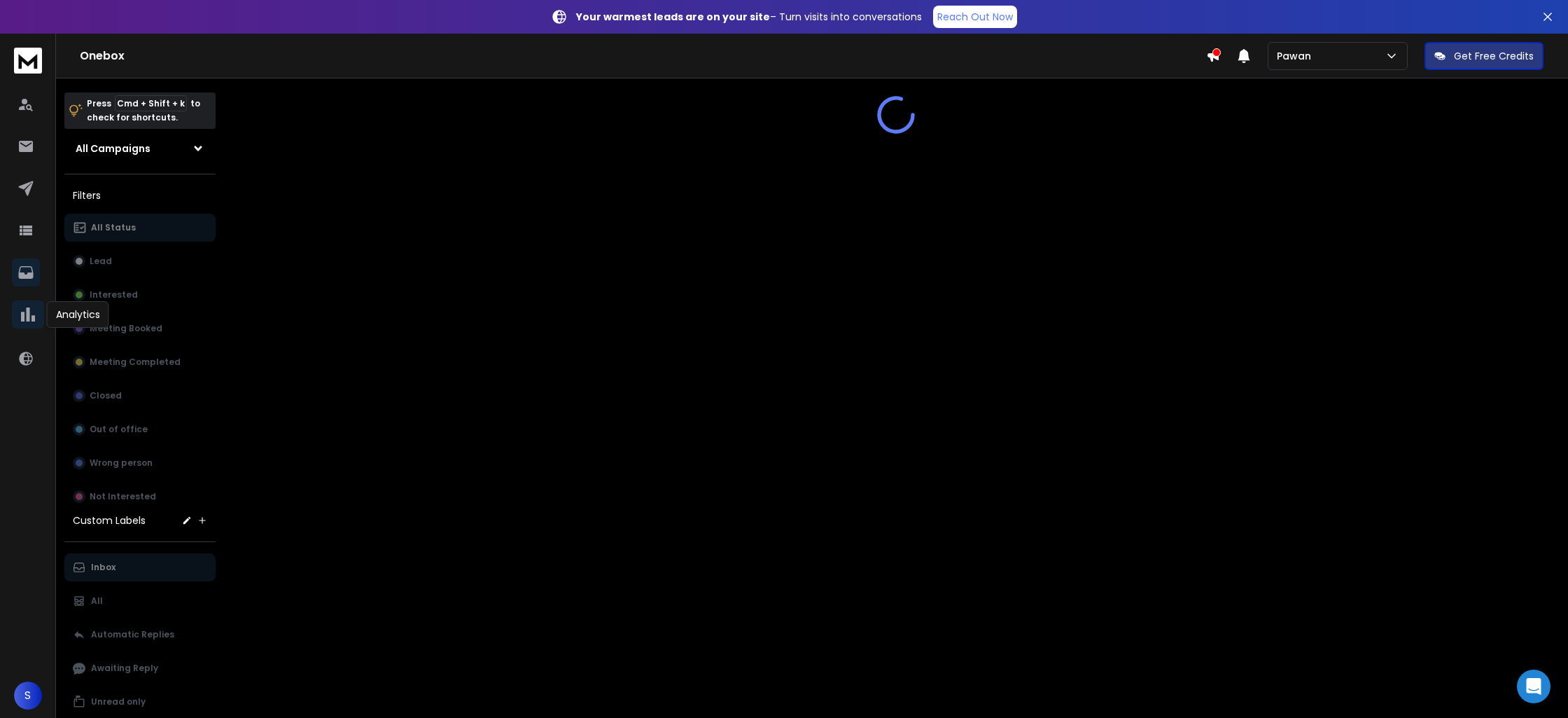
click at [31, 302] on link at bounding box center [28, 315] width 32 height 32
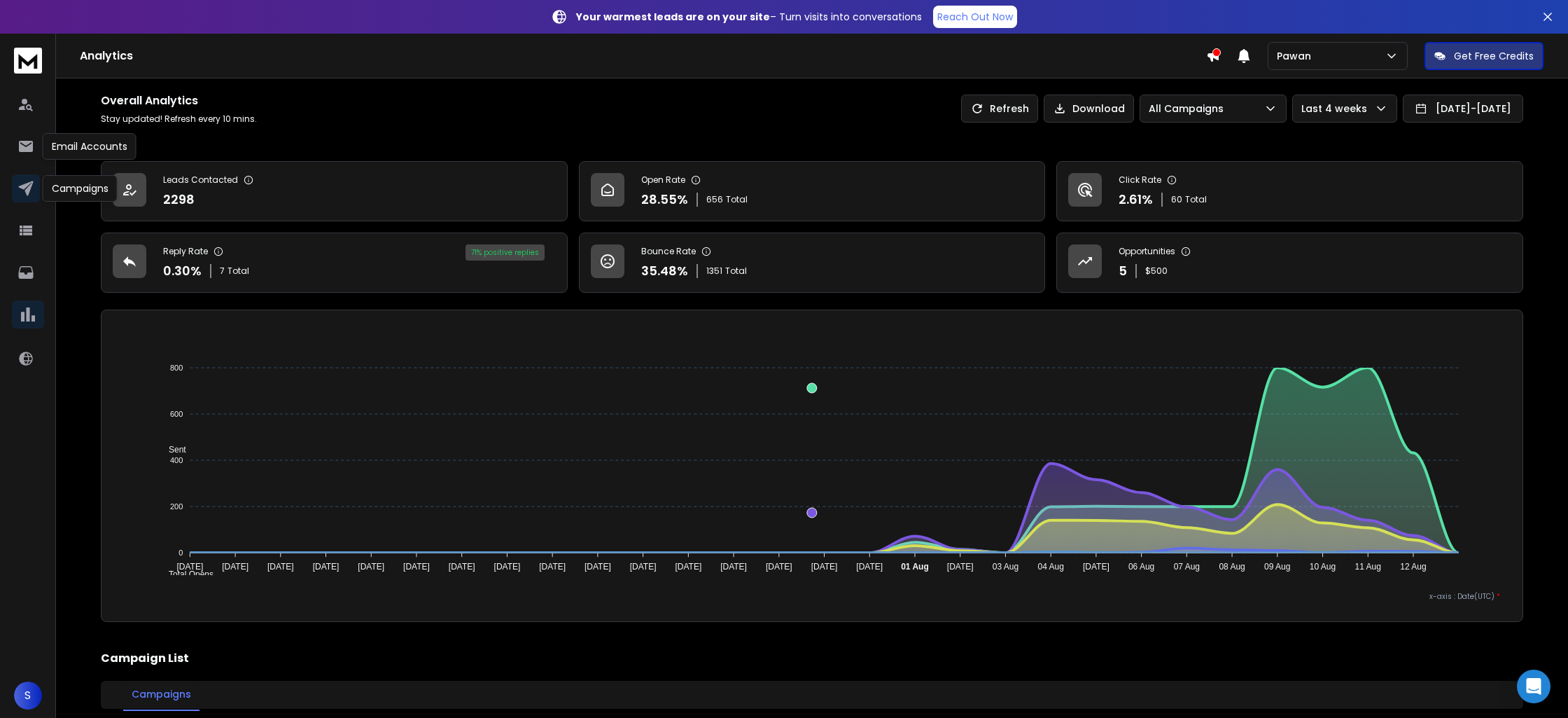
click at [21, 189] on icon at bounding box center [26, 188] width 17 height 17
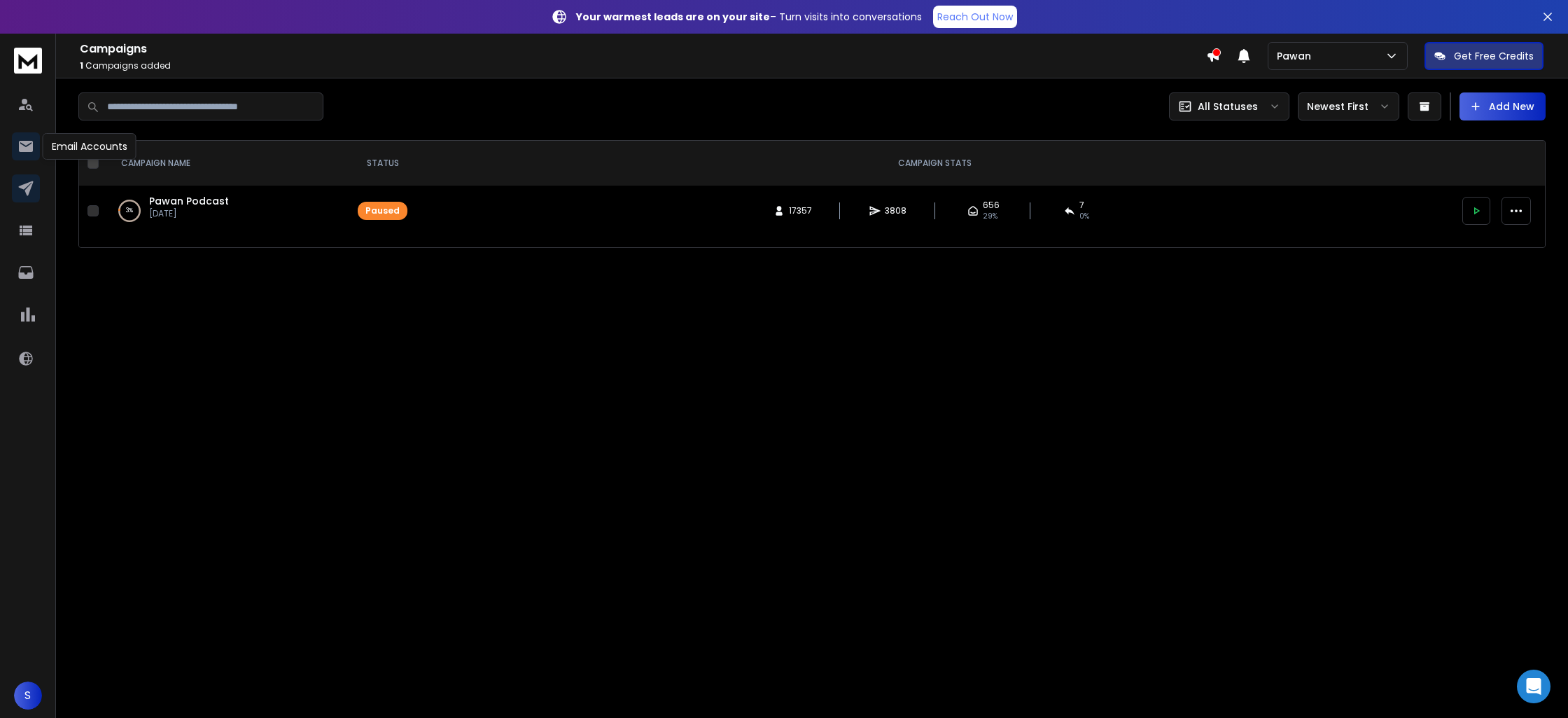
click at [26, 146] on icon at bounding box center [25, 146] width 14 height 11
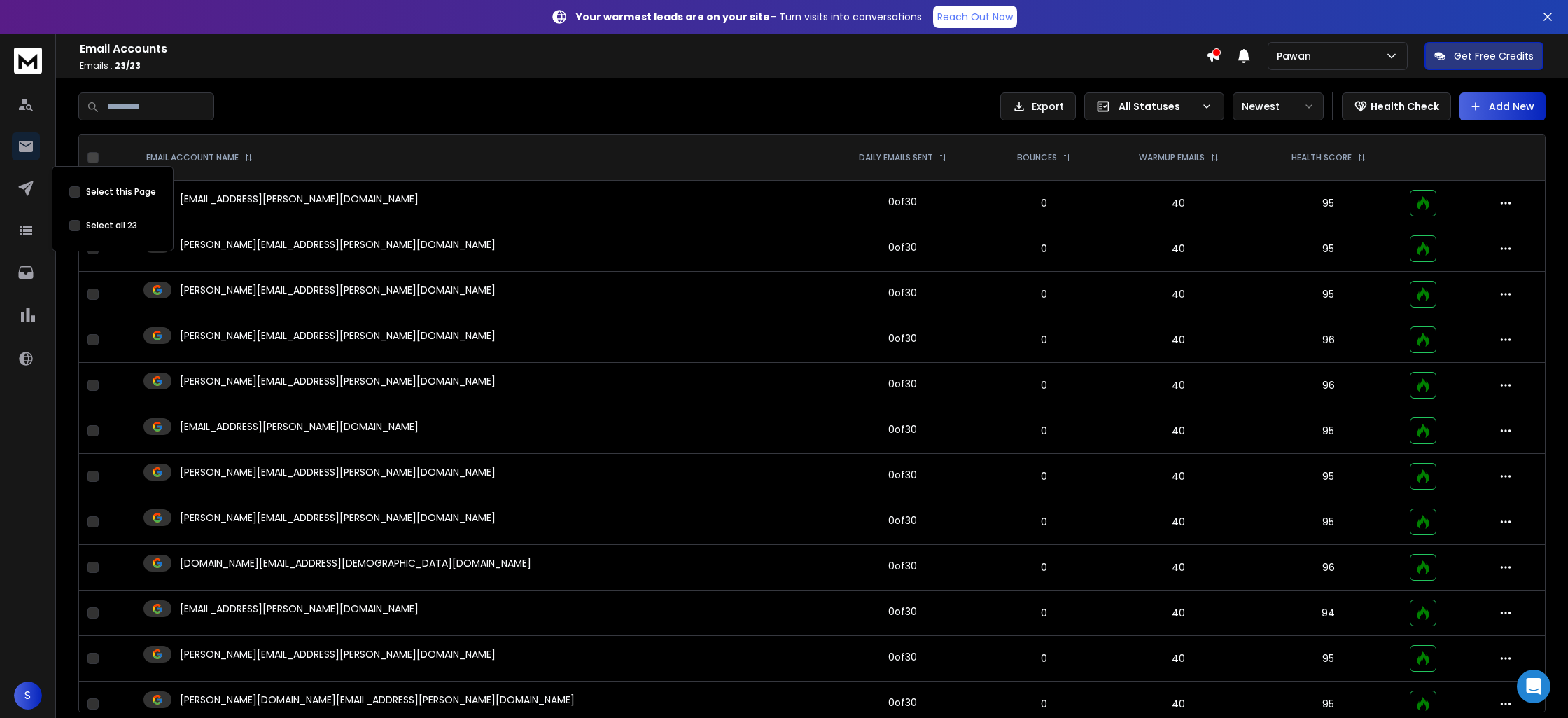
click at [94, 158] on button "Select this Page" at bounding box center [93, 157] width 11 height 11
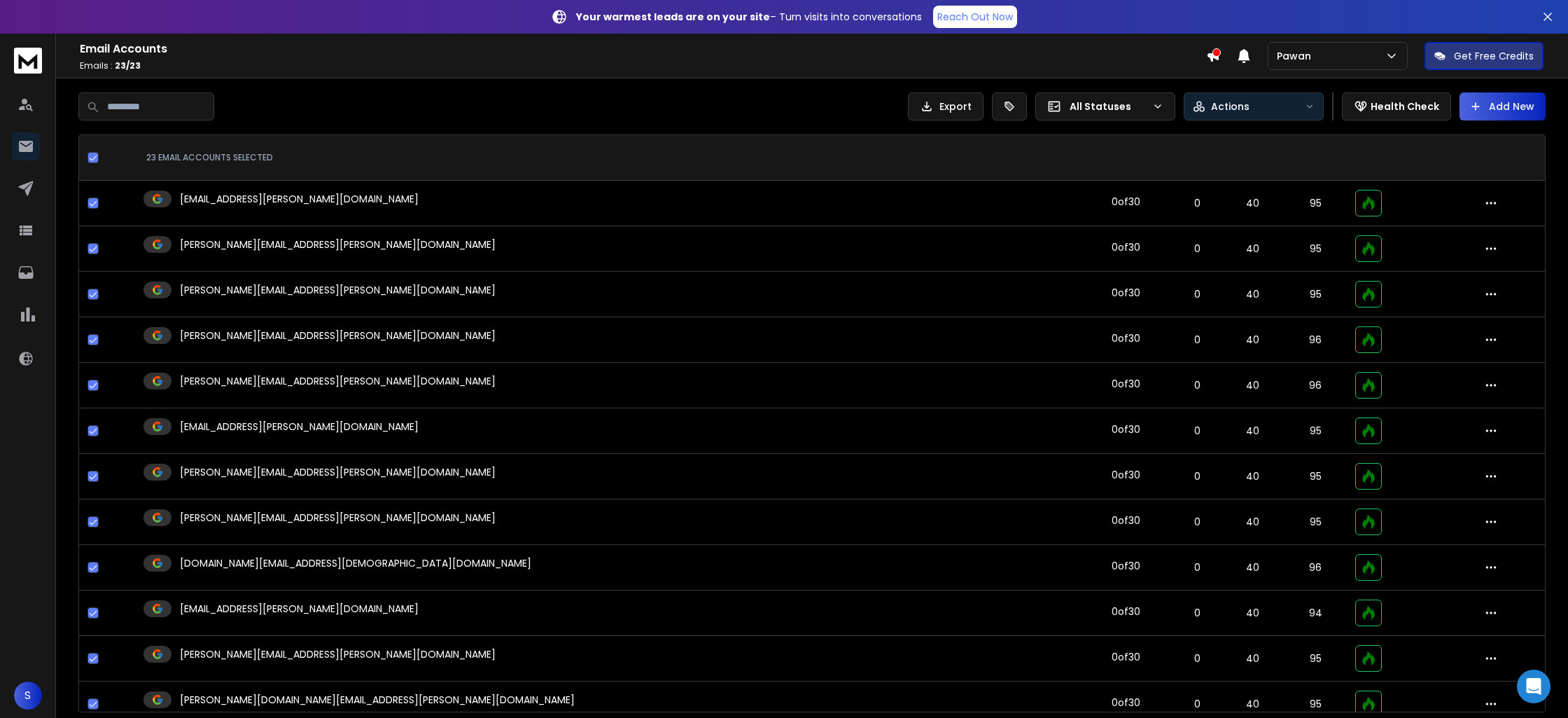
click at [1274, 116] on button "Actions" at bounding box center [1253, 106] width 140 height 28
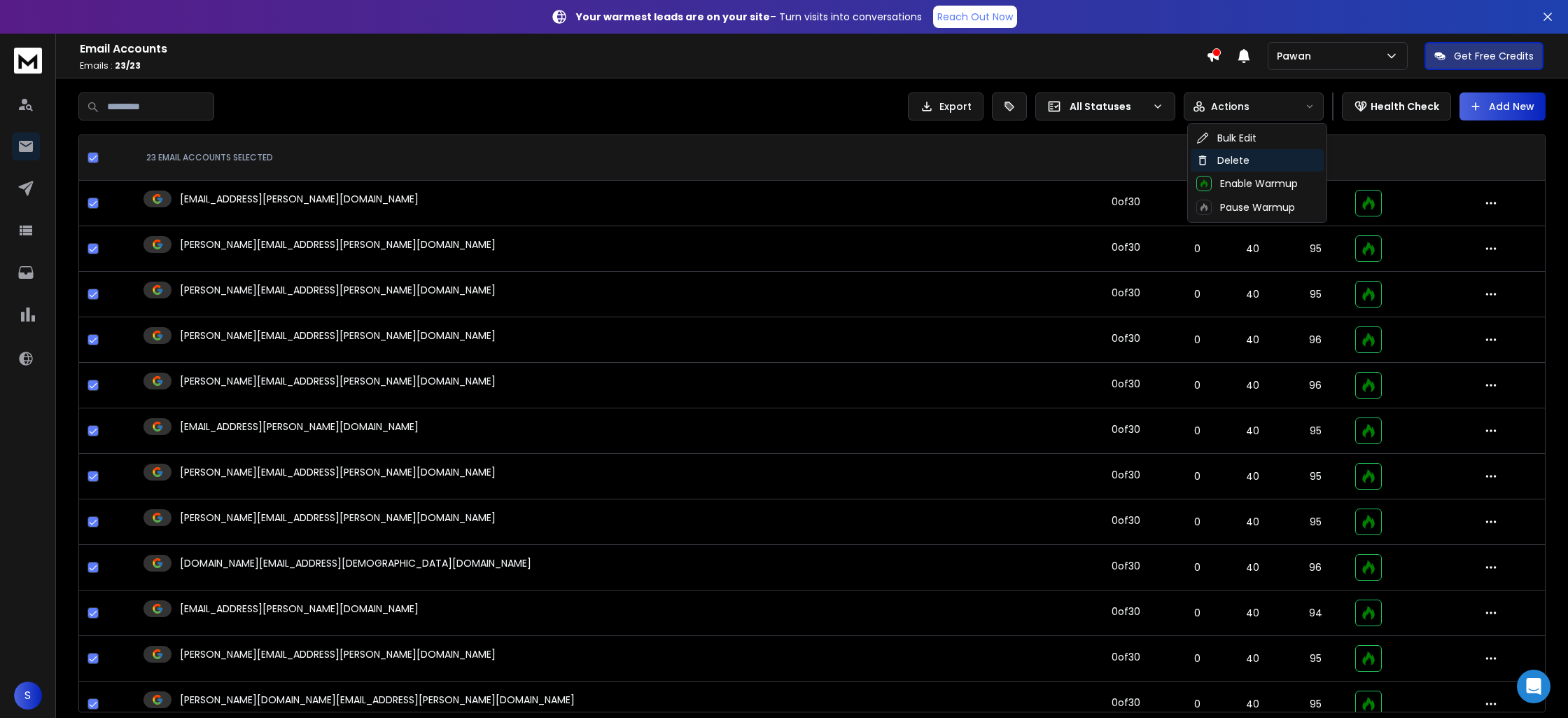
click at [1248, 156] on div "Delete" at bounding box center [1223, 160] width 53 height 14
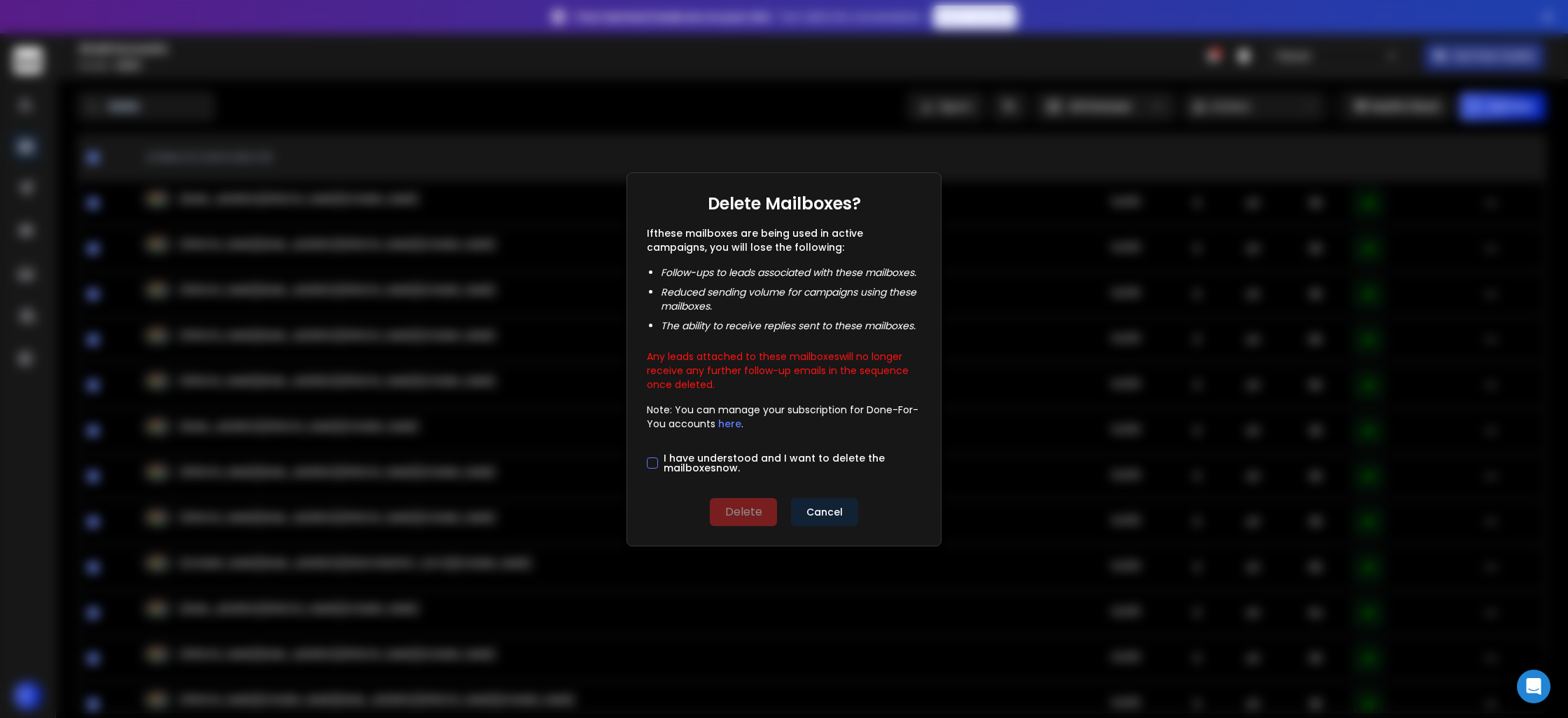
drag, startPoint x: 653, startPoint y: 459, endPoint x: 720, endPoint y: 483, distance: 71.2
click at [654, 459] on button "I have understood and I want to delete the mailbox es now." at bounding box center [653, 463] width 11 height 11
click at [747, 505] on button "Delete" at bounding box center [743, 512] width 67 height 28
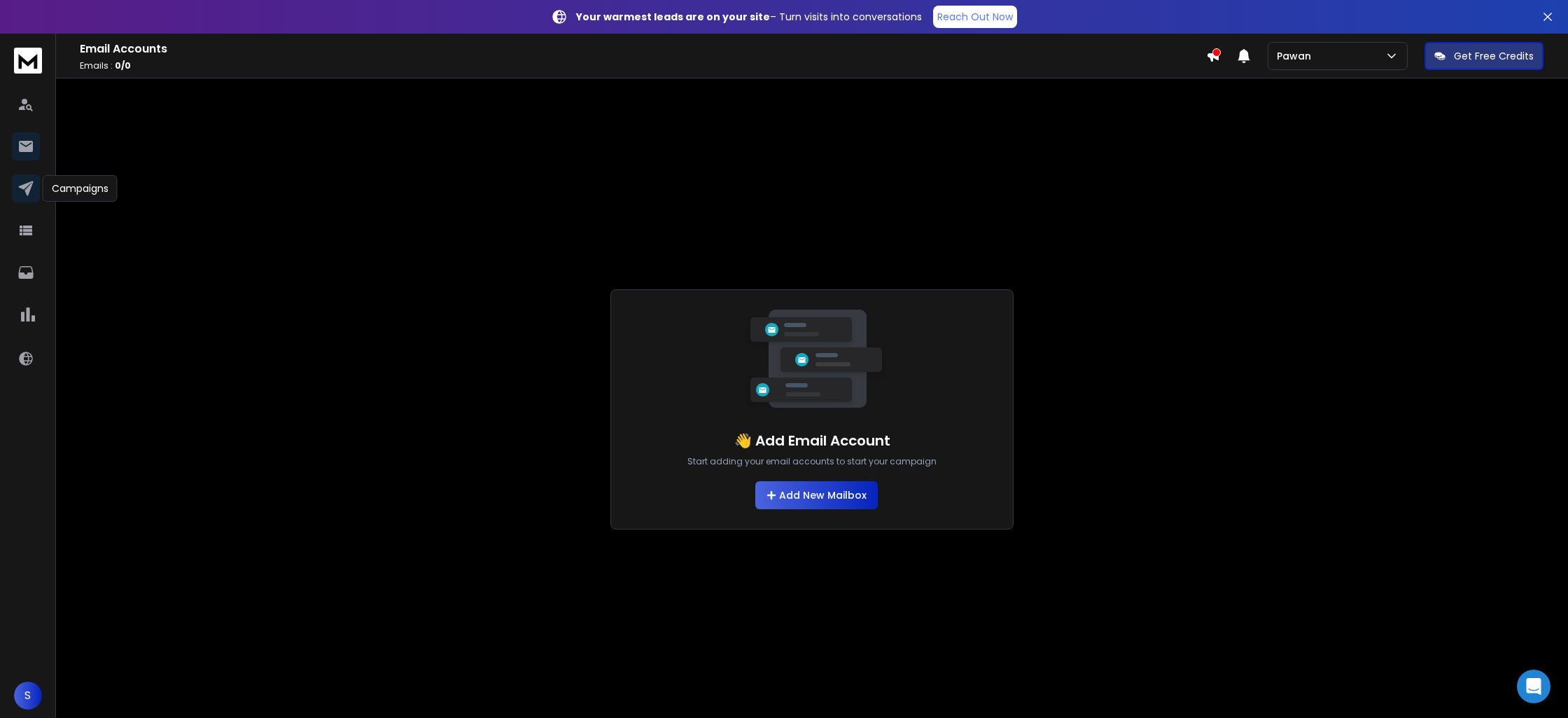
click at [29, 179] on link at bounding box center [26, 188] width 28 height 28
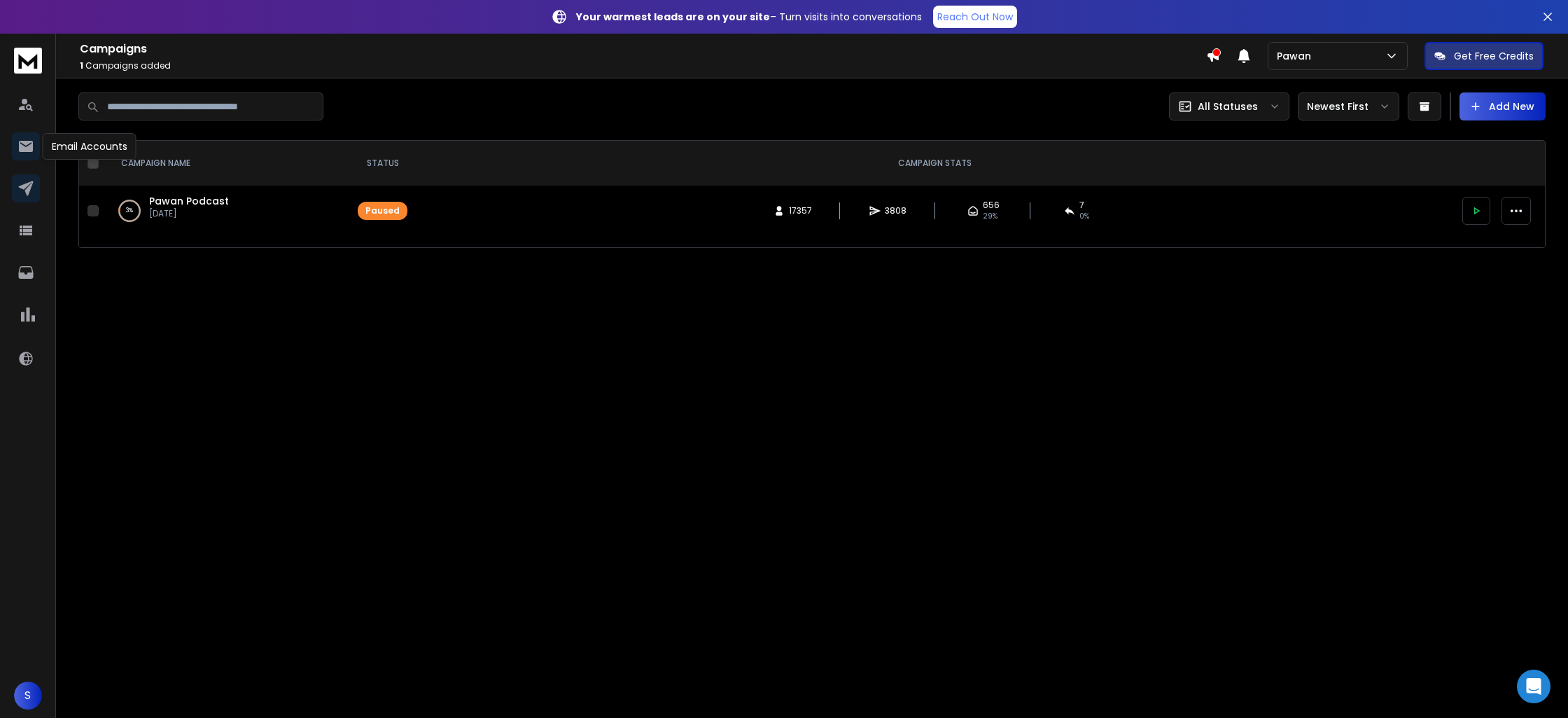
click at [21, 147] on icon at bounding box center [25, 146] width 14 height 11
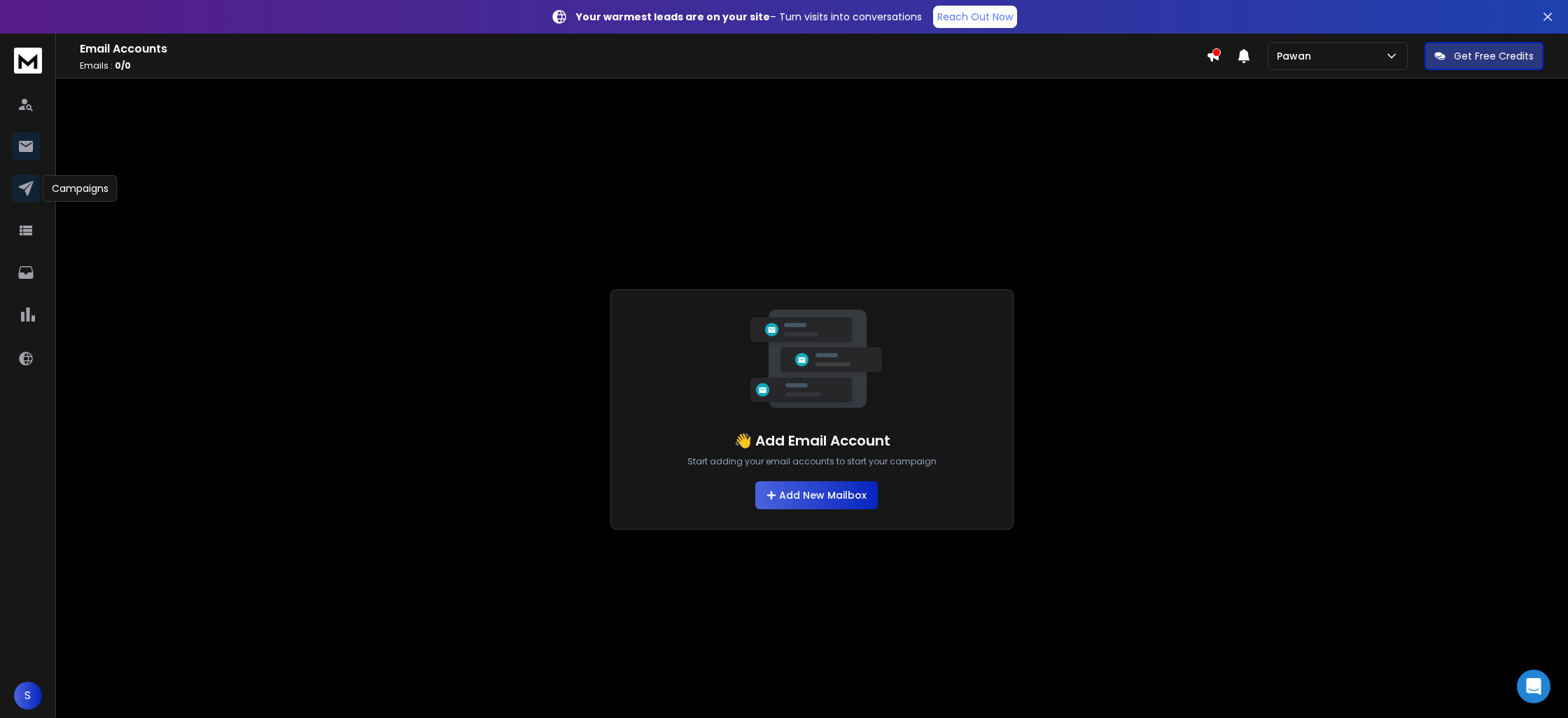
click at [16, 190] on link at bounding box center [26, 188] width 28 height 28
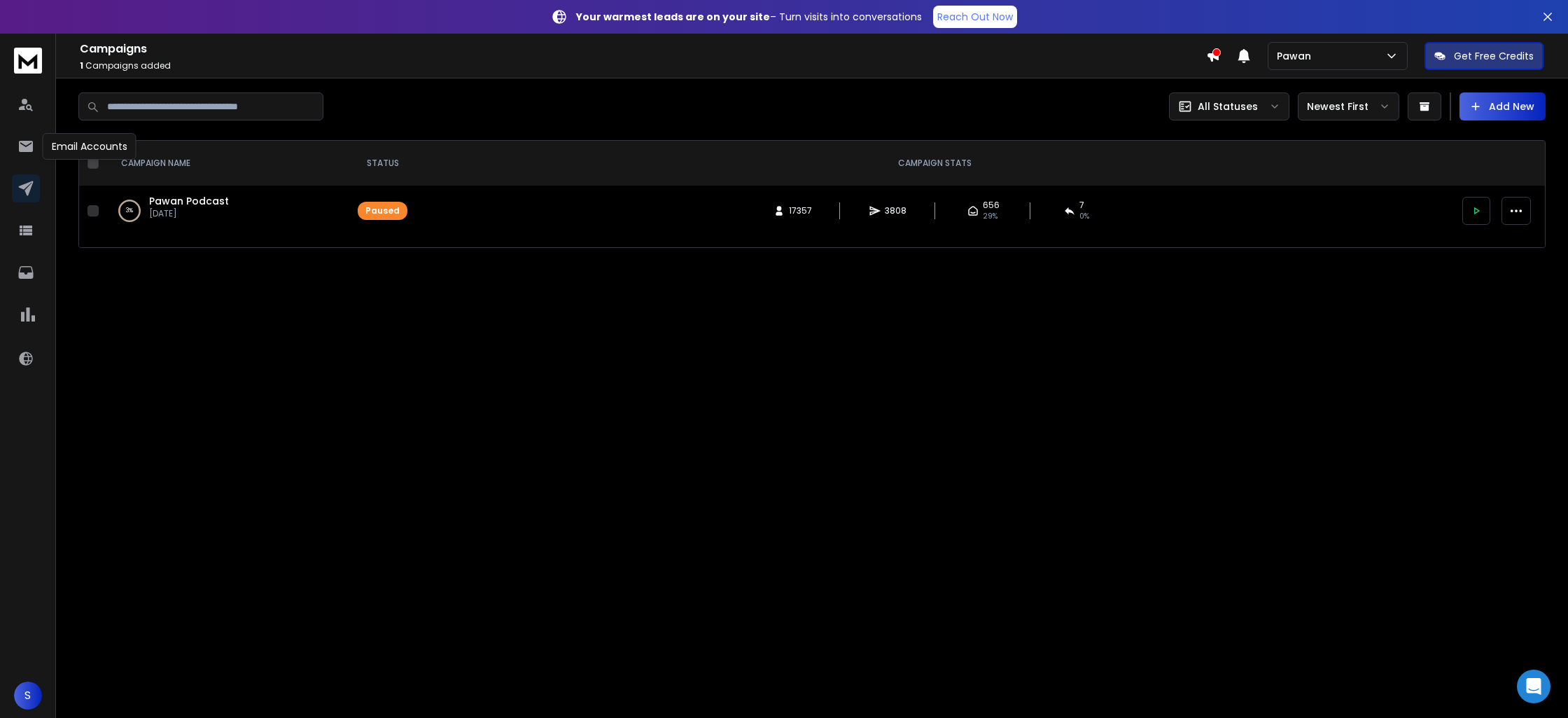
click at [10, 150] on div "S" at bounding box center [27, 379] width 56 height 690
click at [30, 144] on icon at bounding box center [25, 146] width 14 height 11
